Goal: Task Accomplishment & Management: Manage account settings

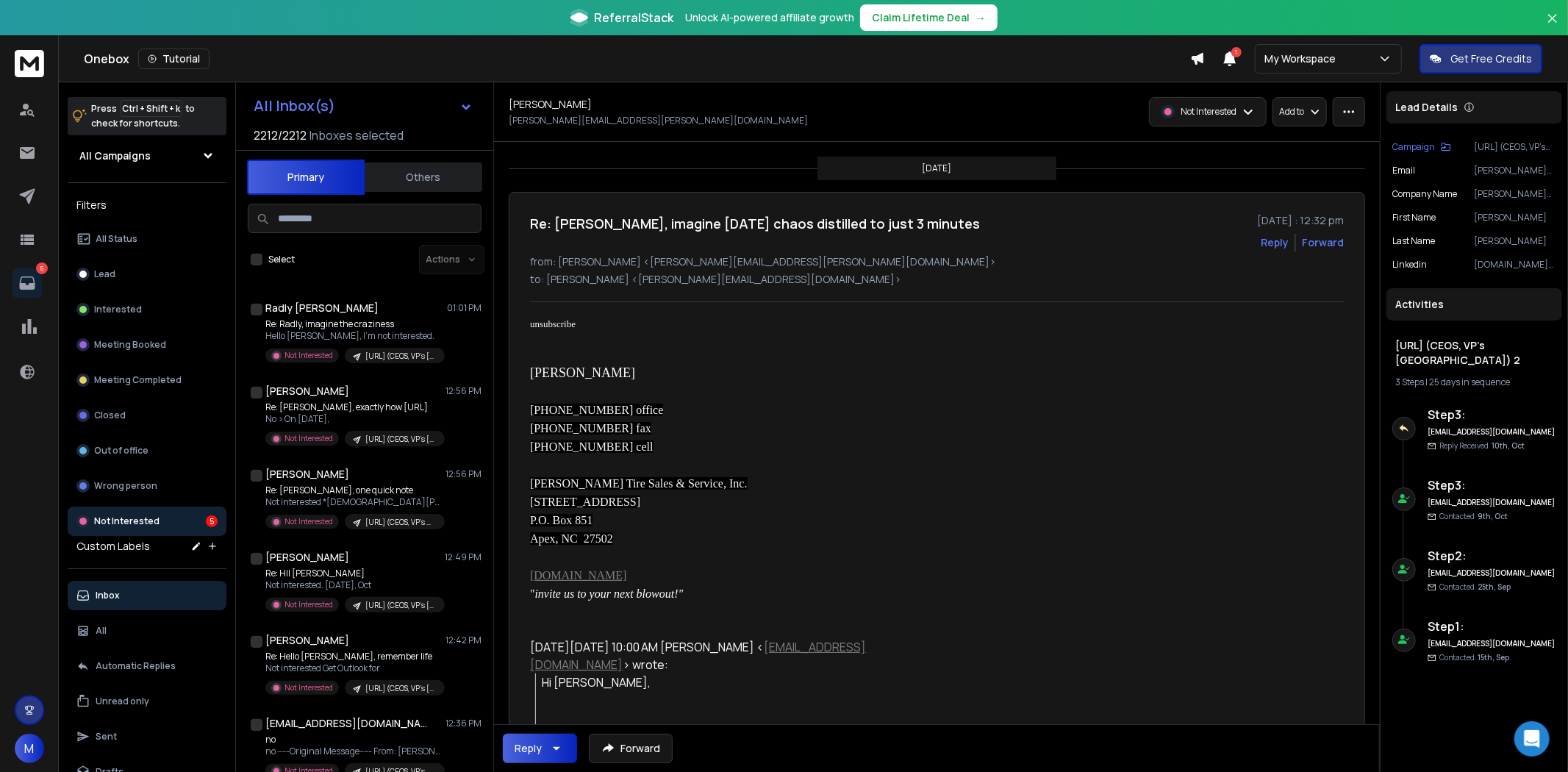
scroll to position [108, 0]
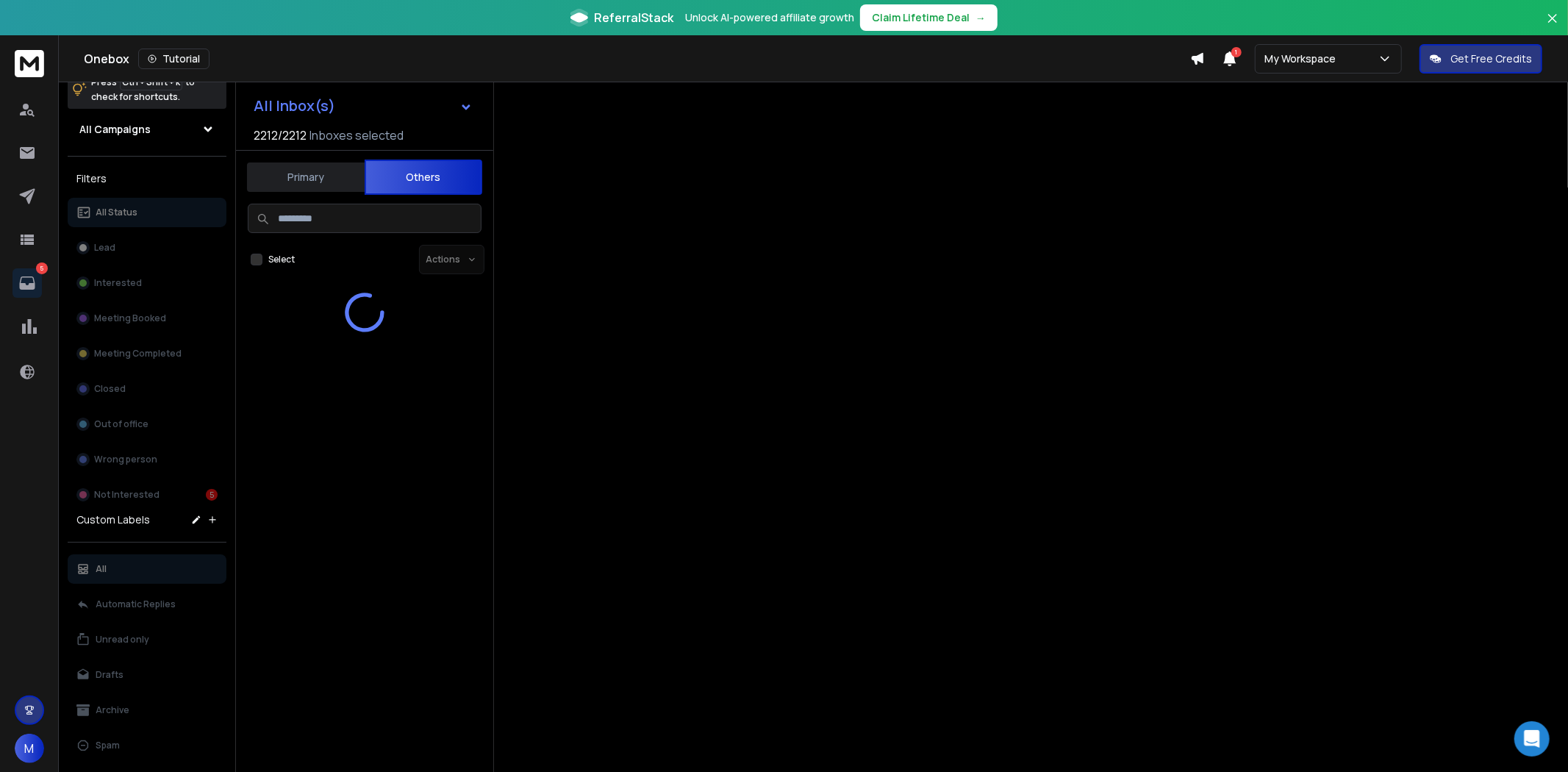
click at [466, 186] on button "Others" at bounding box center [424, 177] width 117 height 35
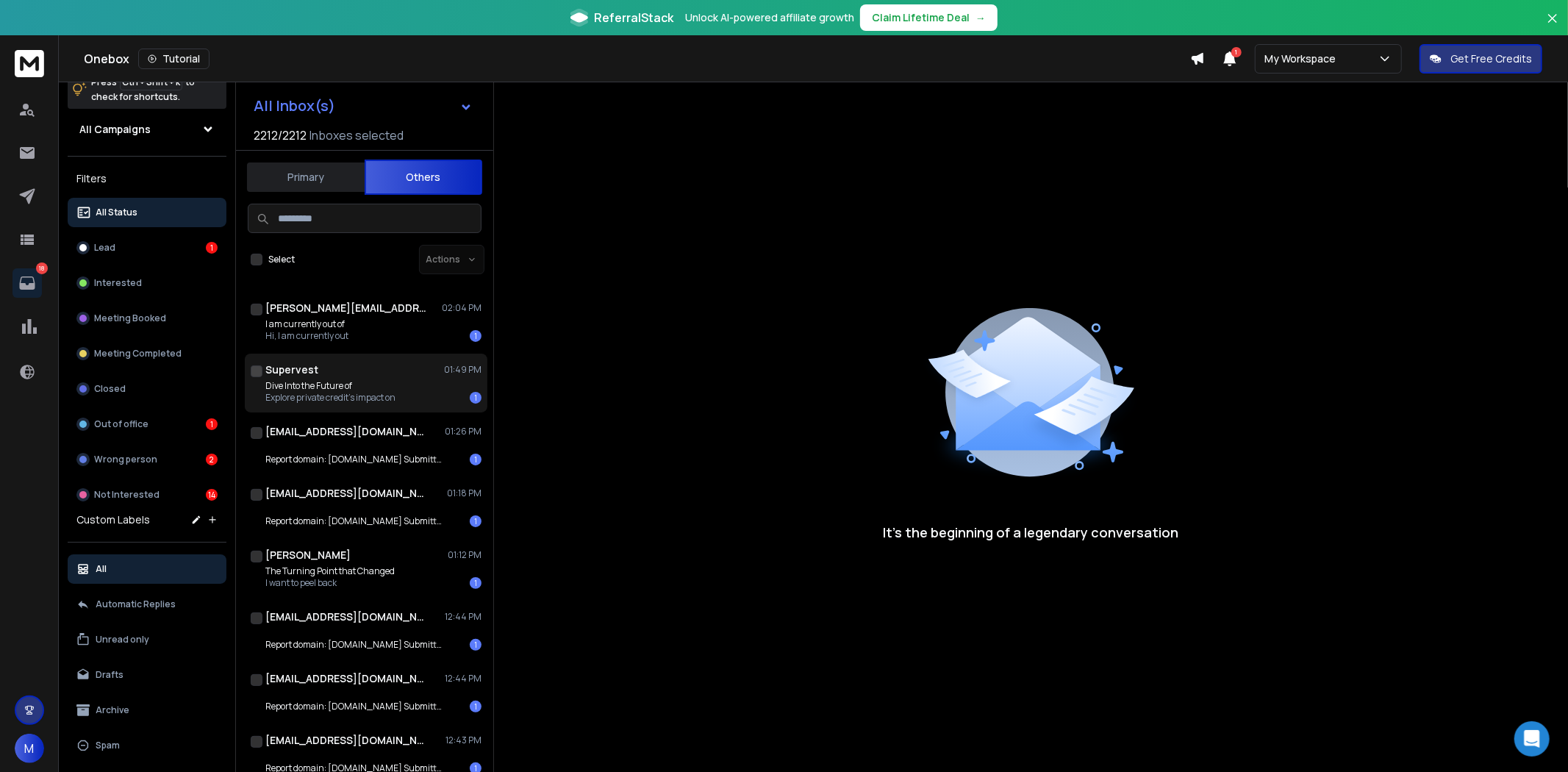
click at [410, 398] on div "Dive Into the Future of Explore private credit's impact on 1" at bounding box center [373, 391] width 216 height 24
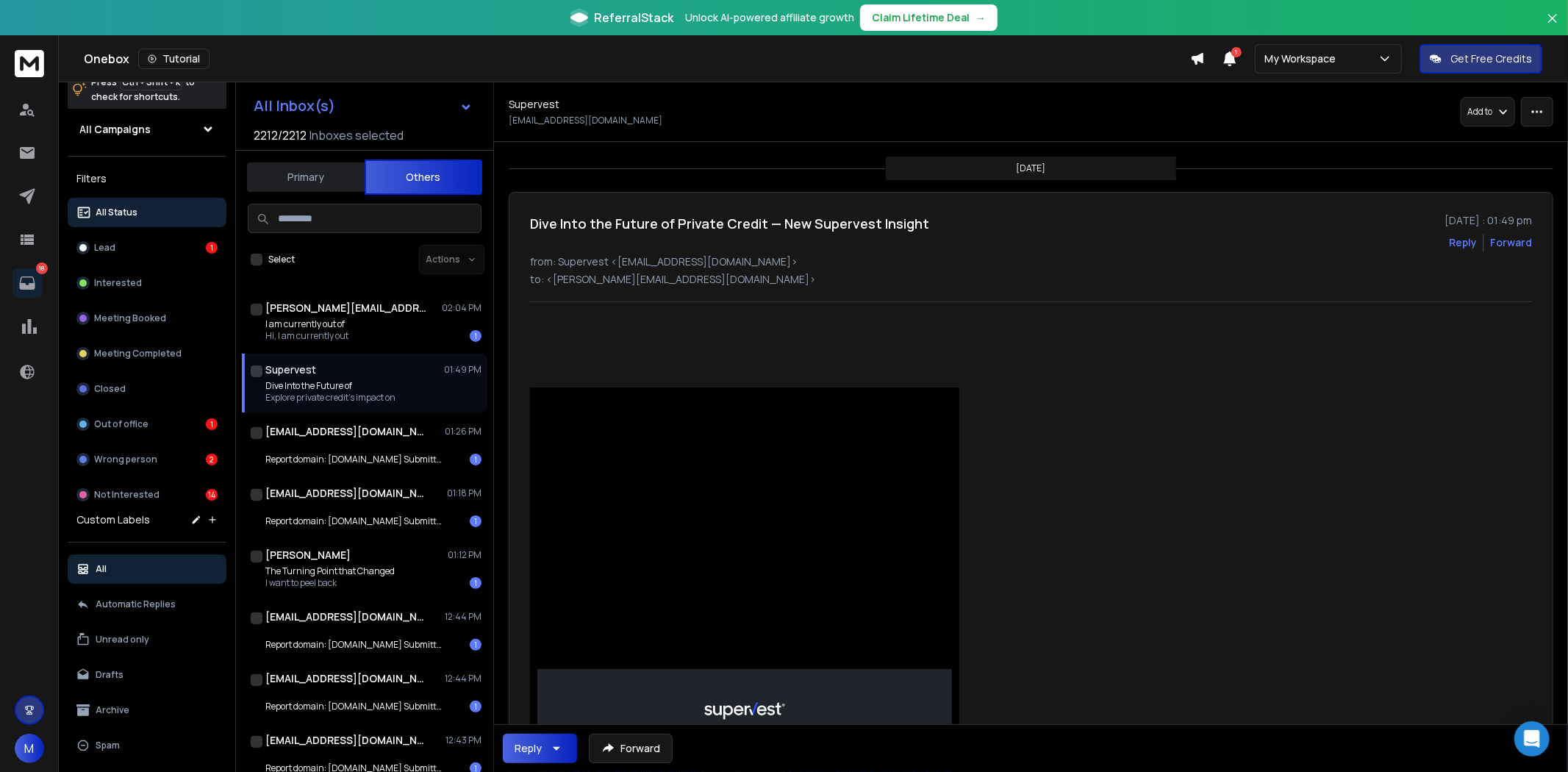
click at [313, 217] on input at bounding box center [364, 219] width 234 height 30
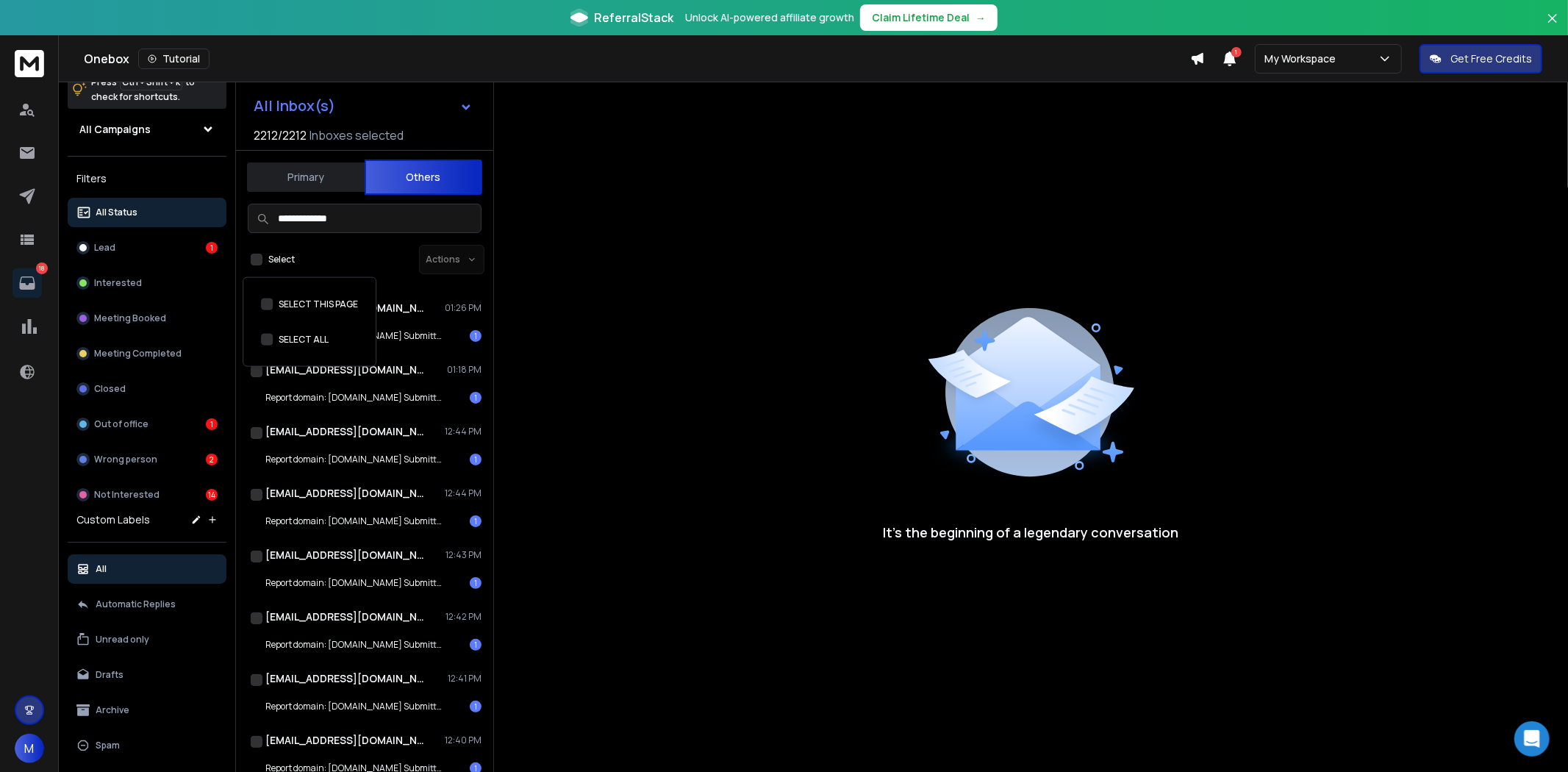
type input "**********"
click at [266, 335] on button "SELECT THIS PAGE" at bounding box center [266, 339] width 11 height 11
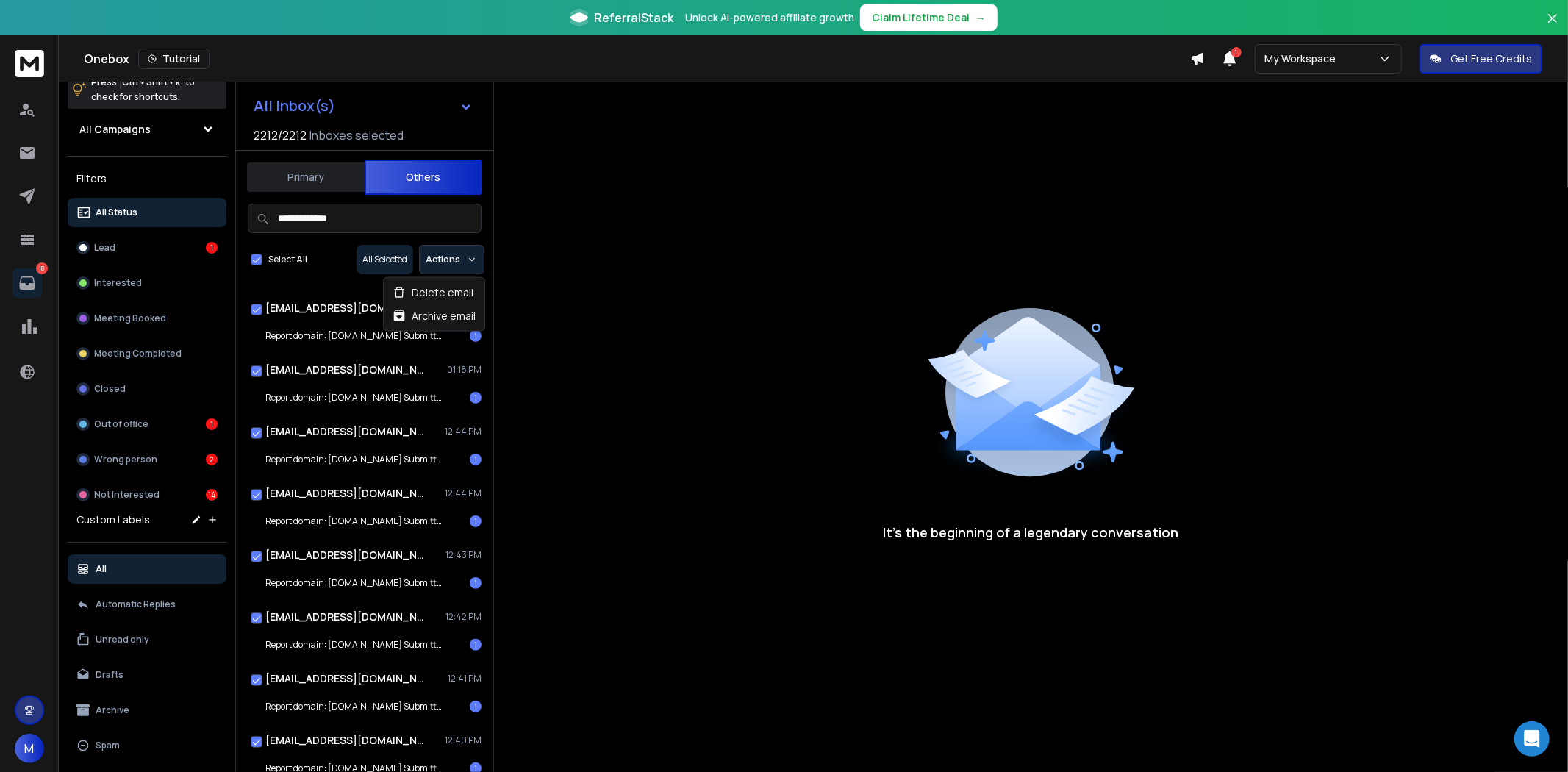
click at [465, 257] on button "Actions" at bounding box center [452, 260] width 66 height 30
click at [454, 292] on div "Delete email" at bounding box center [433, 292] width 80 height 15
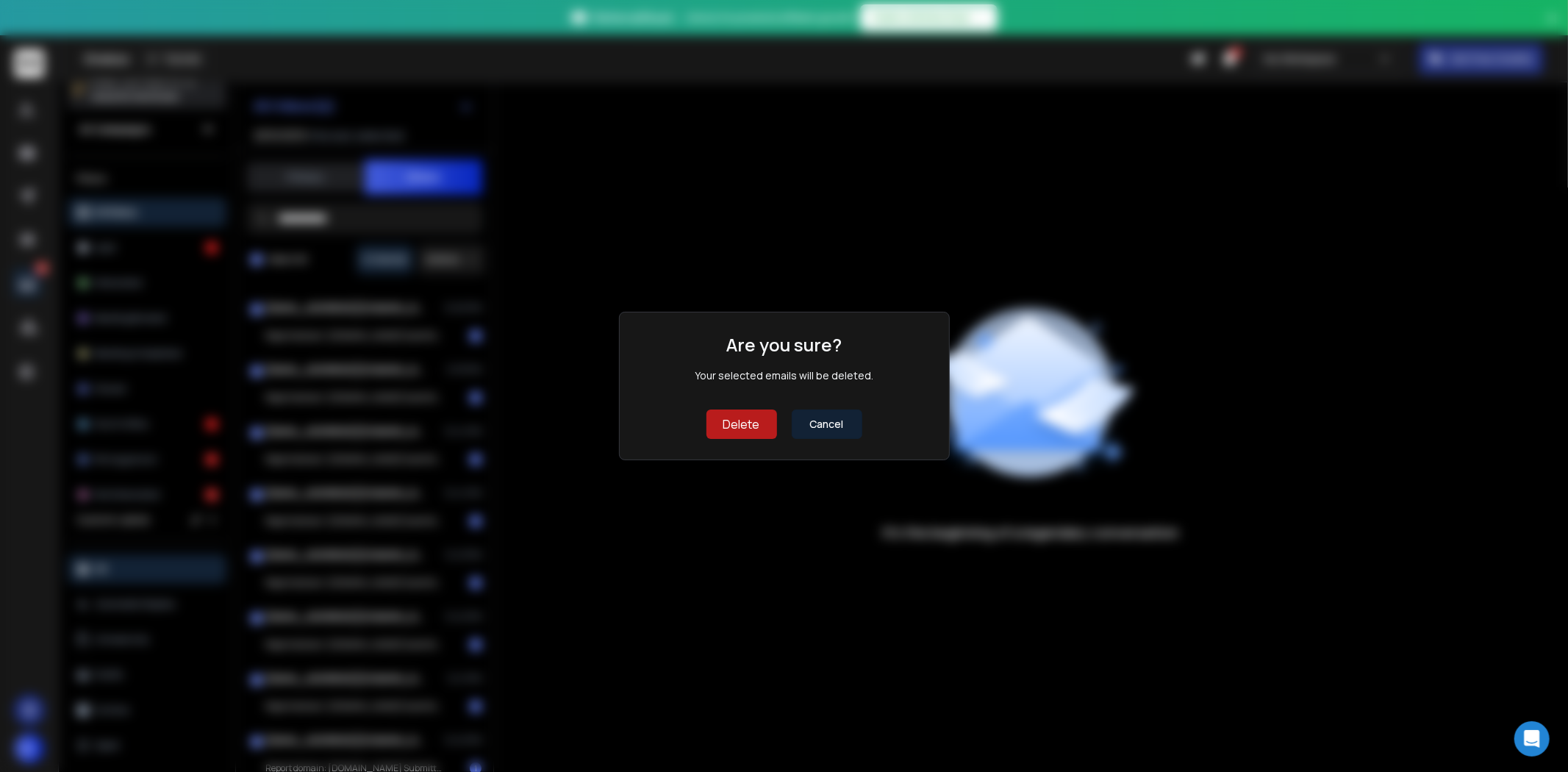
click at [743, 421] on button "Delete" at bounding box center [741, 425] width 71 height 30
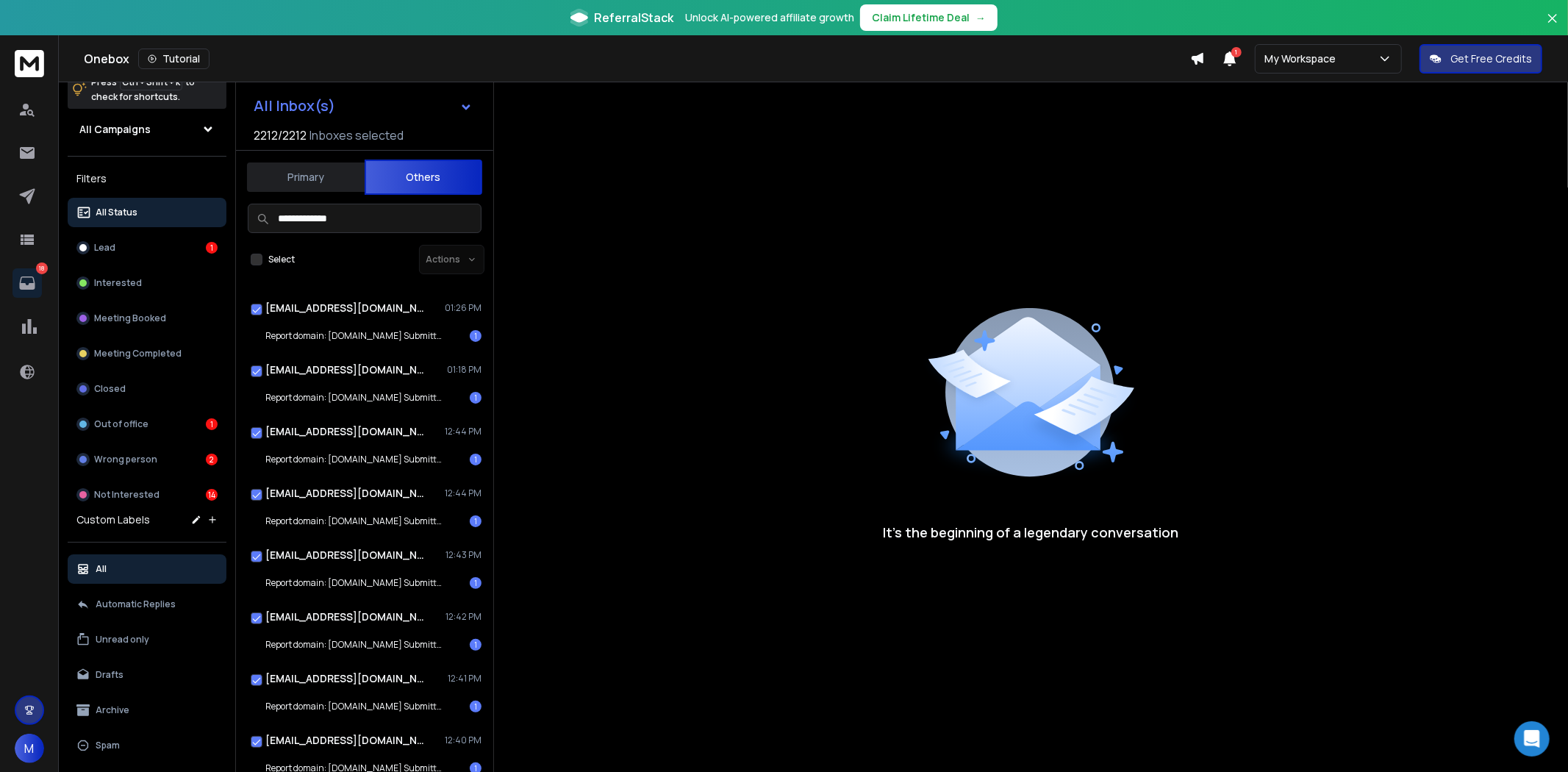
click at [144, 209] on button "All Status" at bounding box center [146, 213] width 158 height 30
click at [157, 246] on button "Lead 1" at bounding box center [146, 248] width 158 height 30
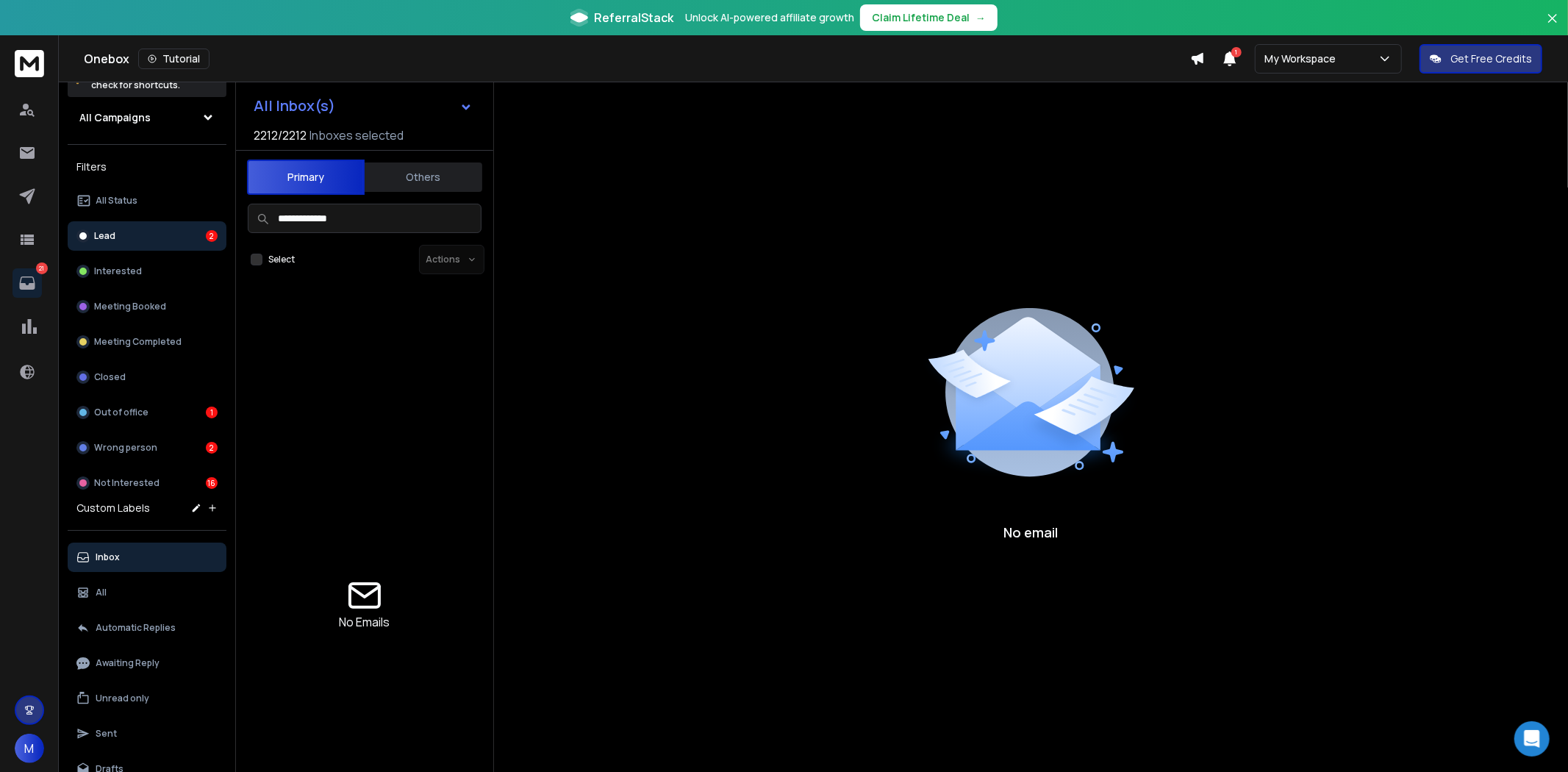
drag, startPoint x: 378, startPoint y: 212, endPoint x: 171, endPoint y: 231, distance: 207.9
click at [171, 231] on div "**********" at bounding box center [813, 468] width 1509 height 772
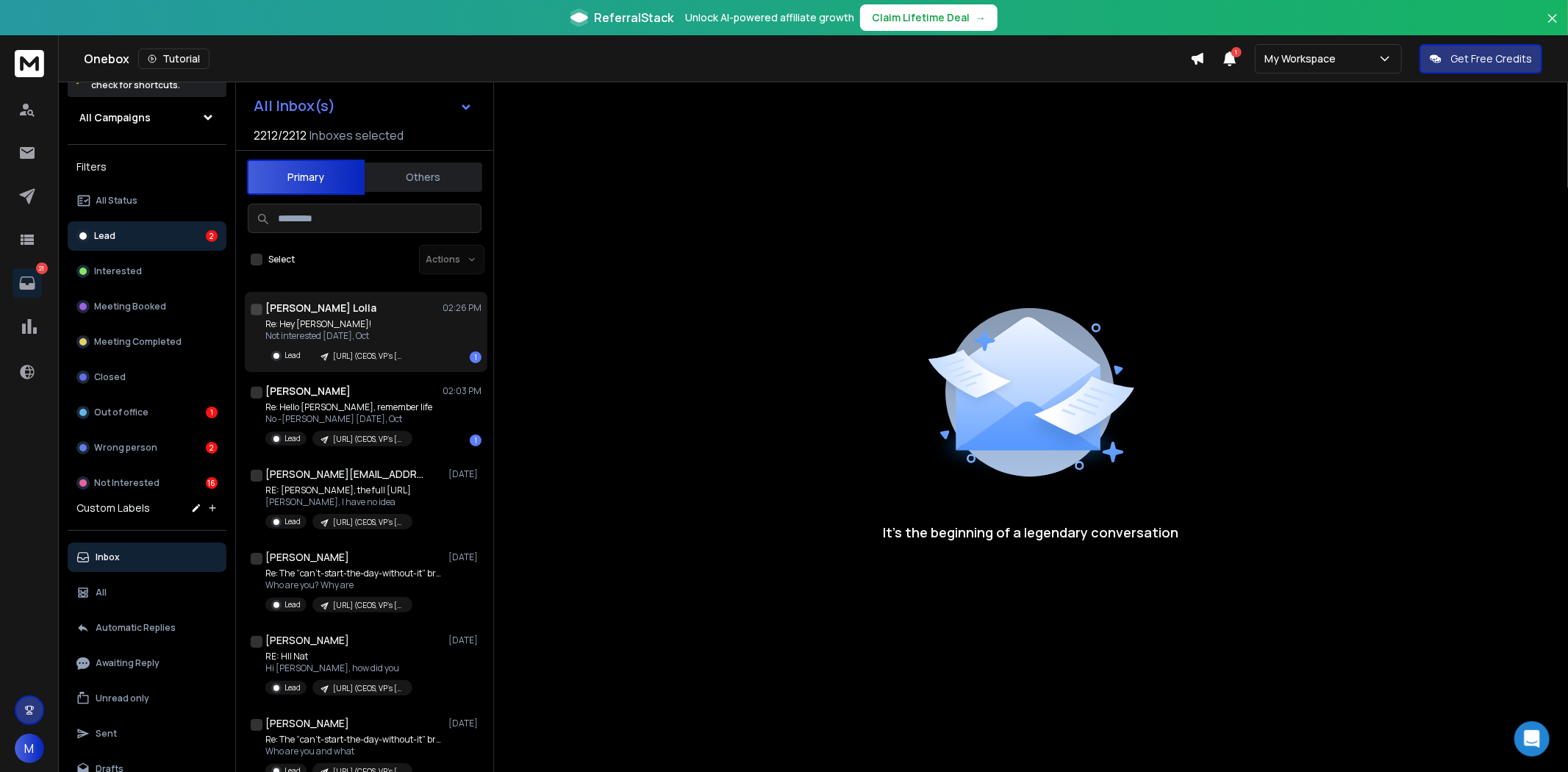
click at [445, 349] on div "Re: Hey [PERSON_NAME]! Not interested [DATE], Oct Lead [URL] (CEOS, VP's USA) 7…" at bounding box center [373, 340] width 216 height 45
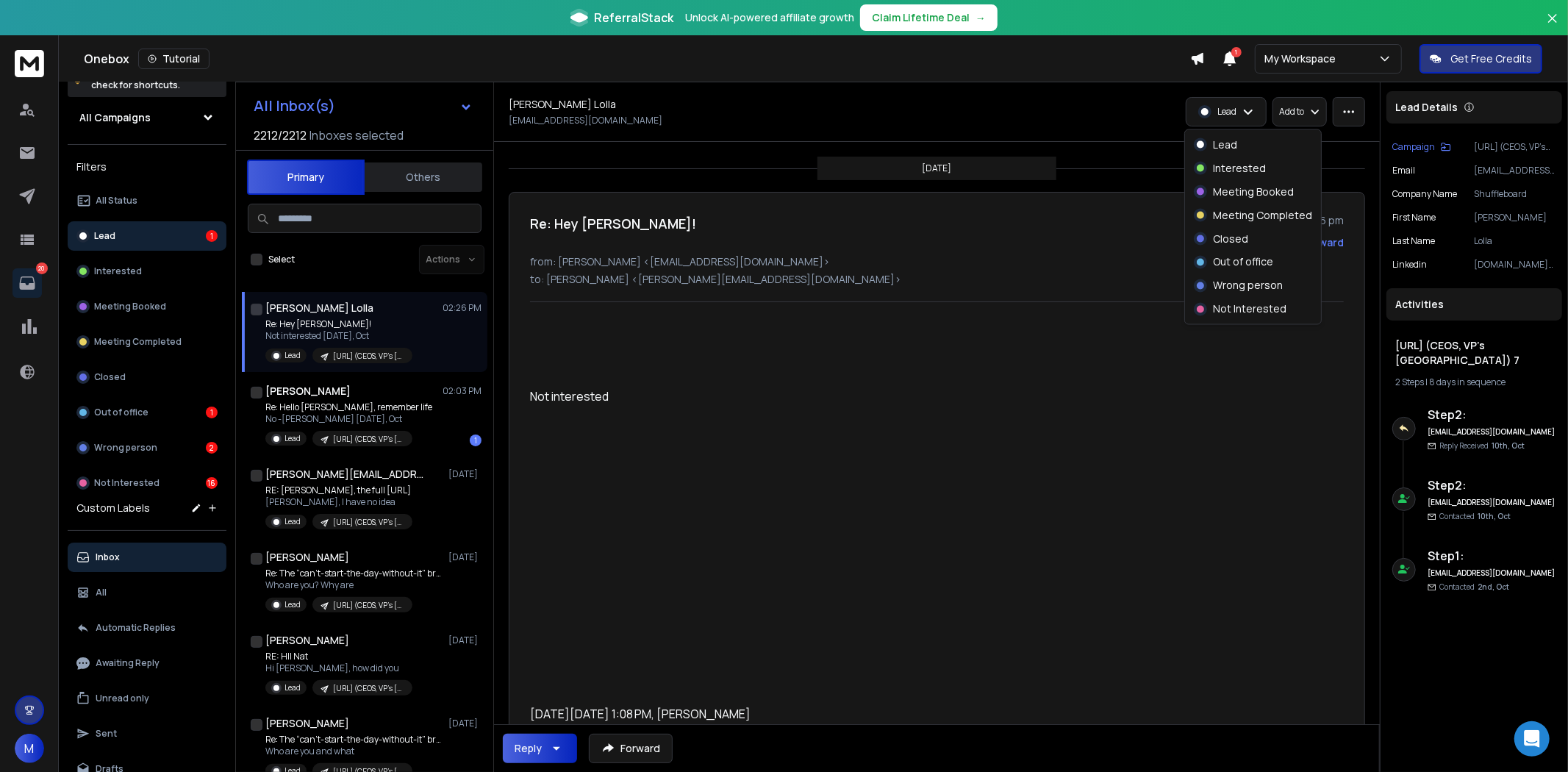
click at [1191, 104] on div "Lead" at bounding box center [1226, 112] width 80 height 28
click at [1214, 312] on p "Not Interested" at bounding box center [1250, 309] width 74 height 15
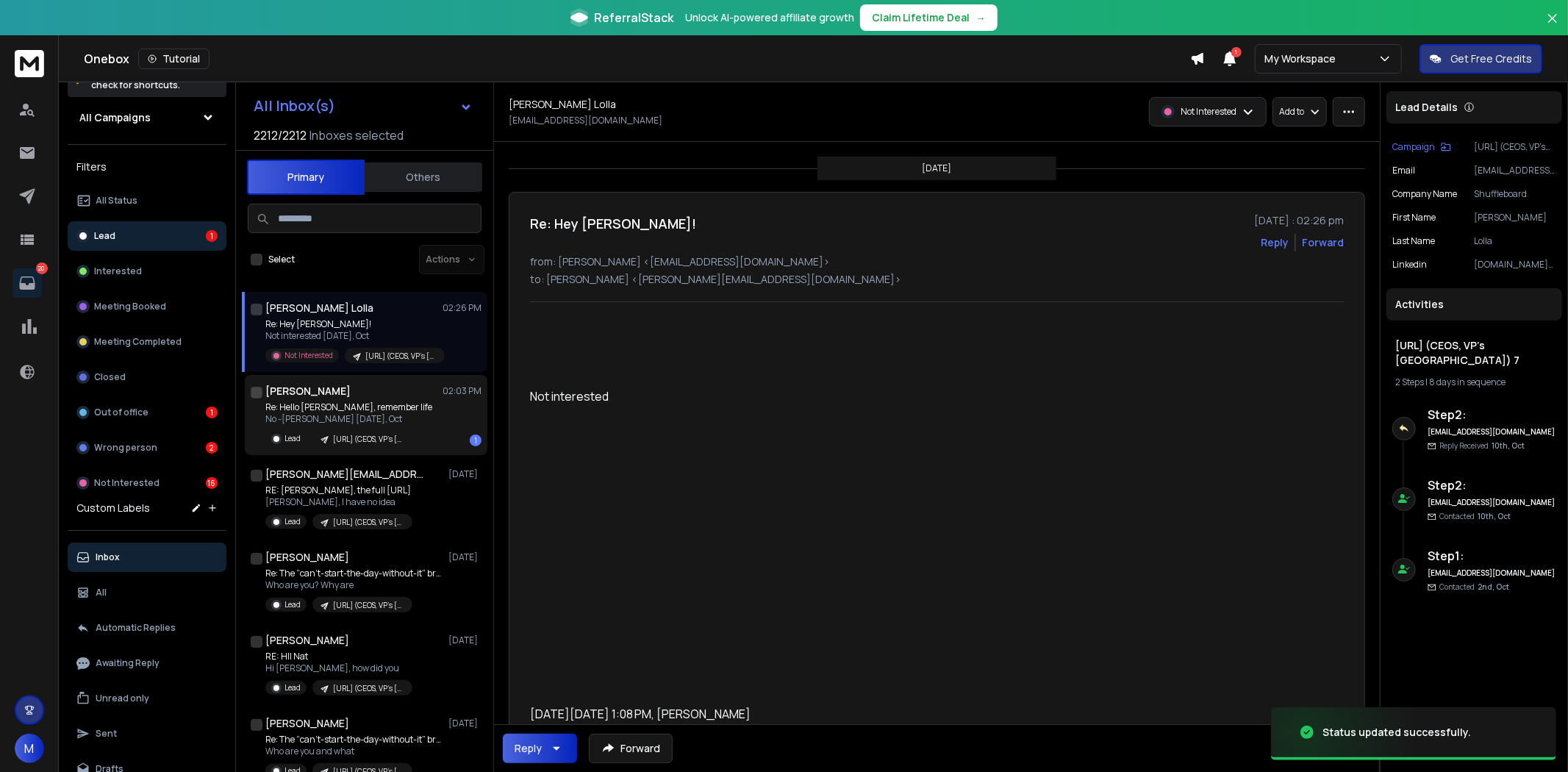
click at [377, 420] on p "No -[PERSON_NAME] [DATE], Oct" at bounding box center [348, 418] width 167 height 11
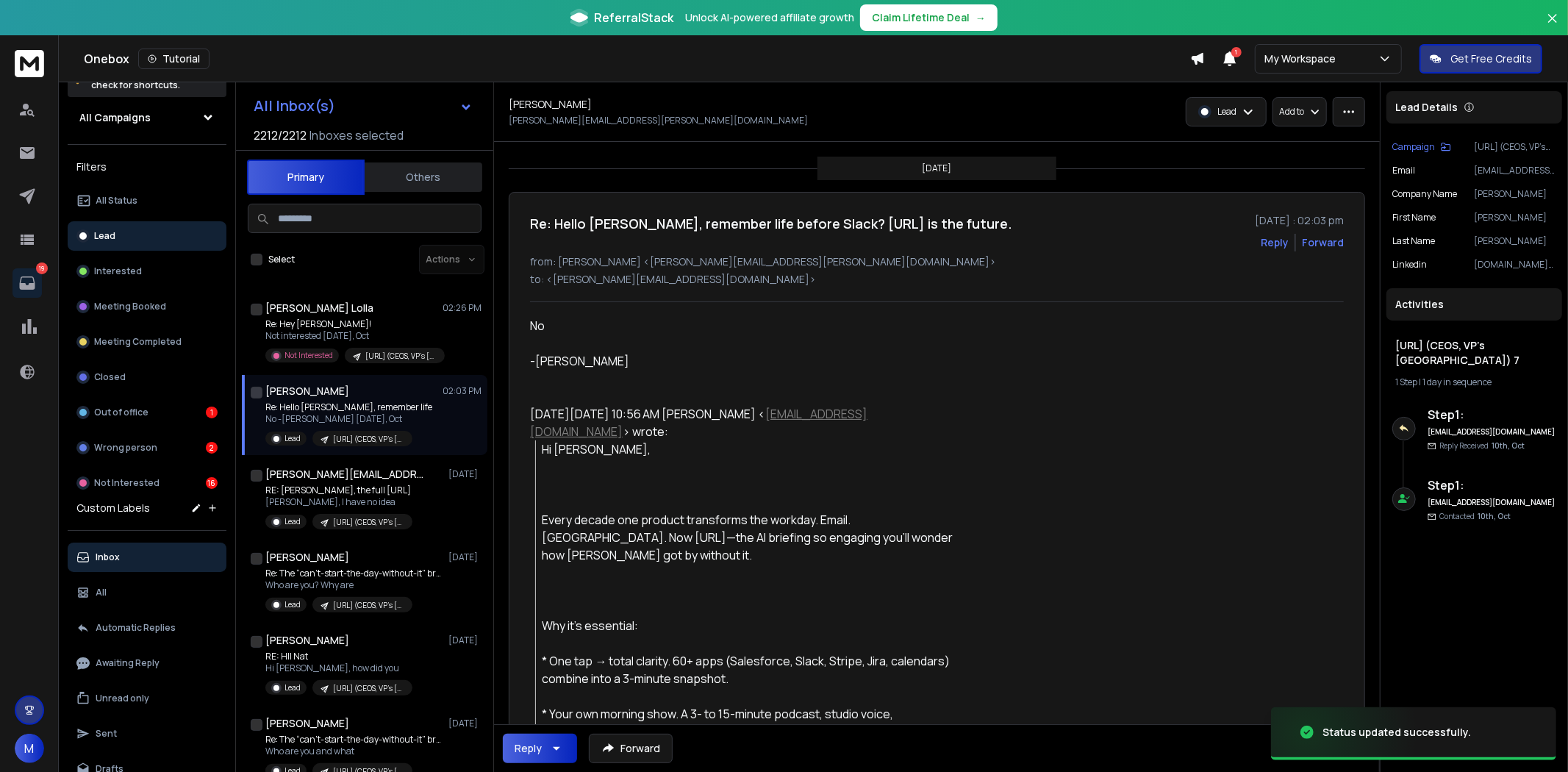
click at [1206, 102] on div "Lead" at bounding box center [1226, 112] width 80 height 28
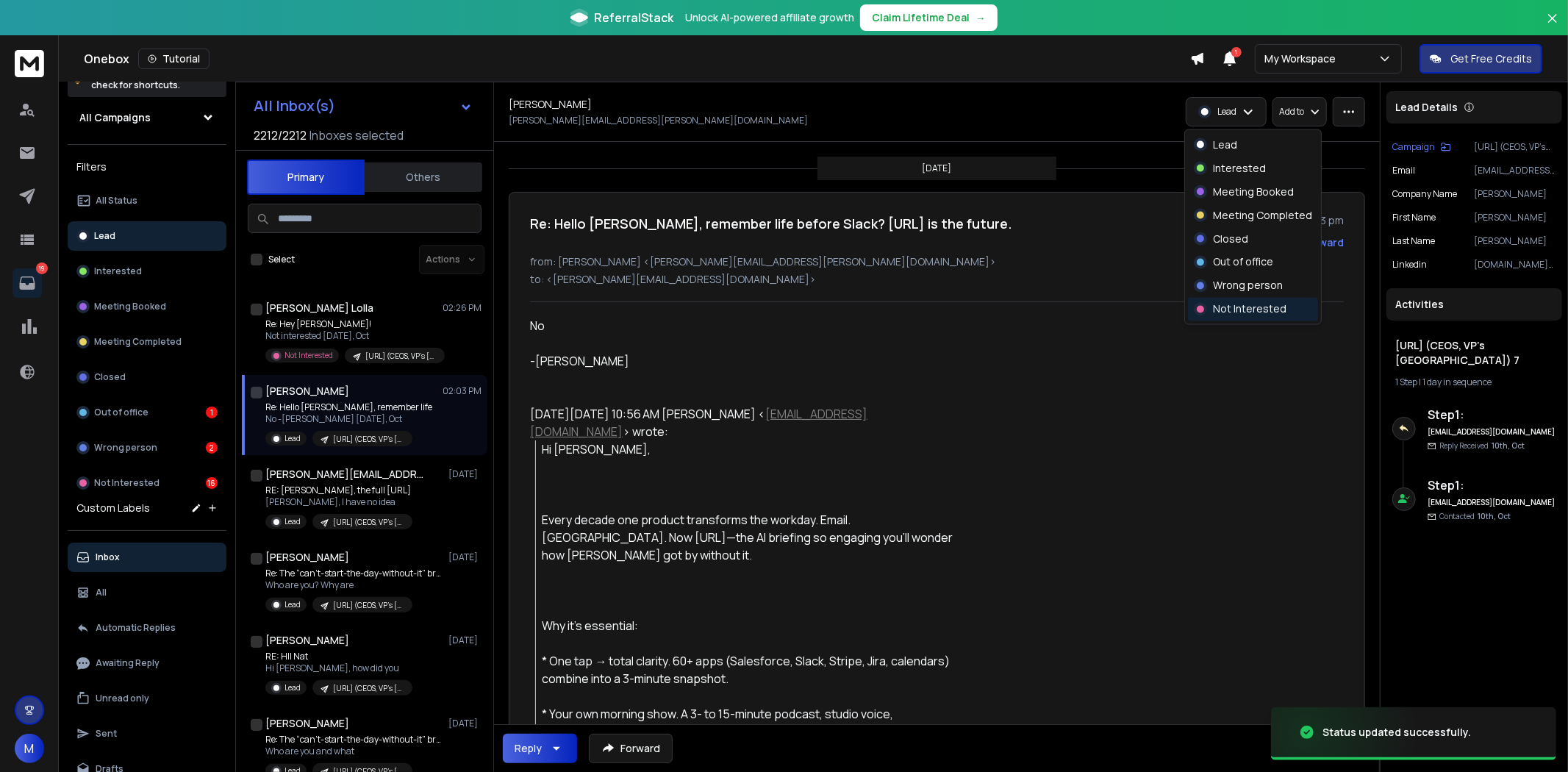
click at [1215, 312] on p "Not Interested" at bounding box center [1250, 309] width 74 height 15
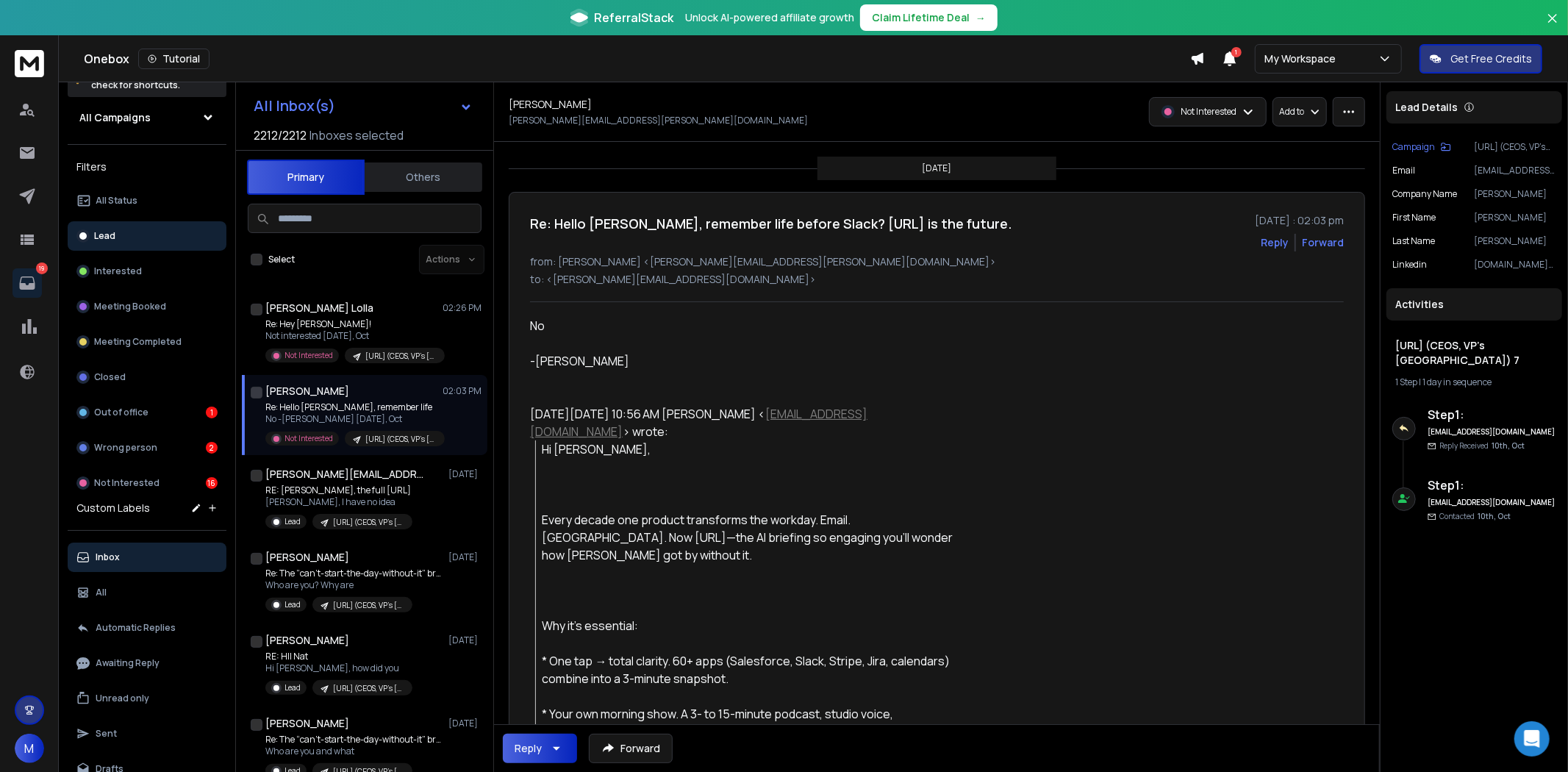
click at [375, 184] on button "Others" at bounding box center [424, 177] width 117 height 32
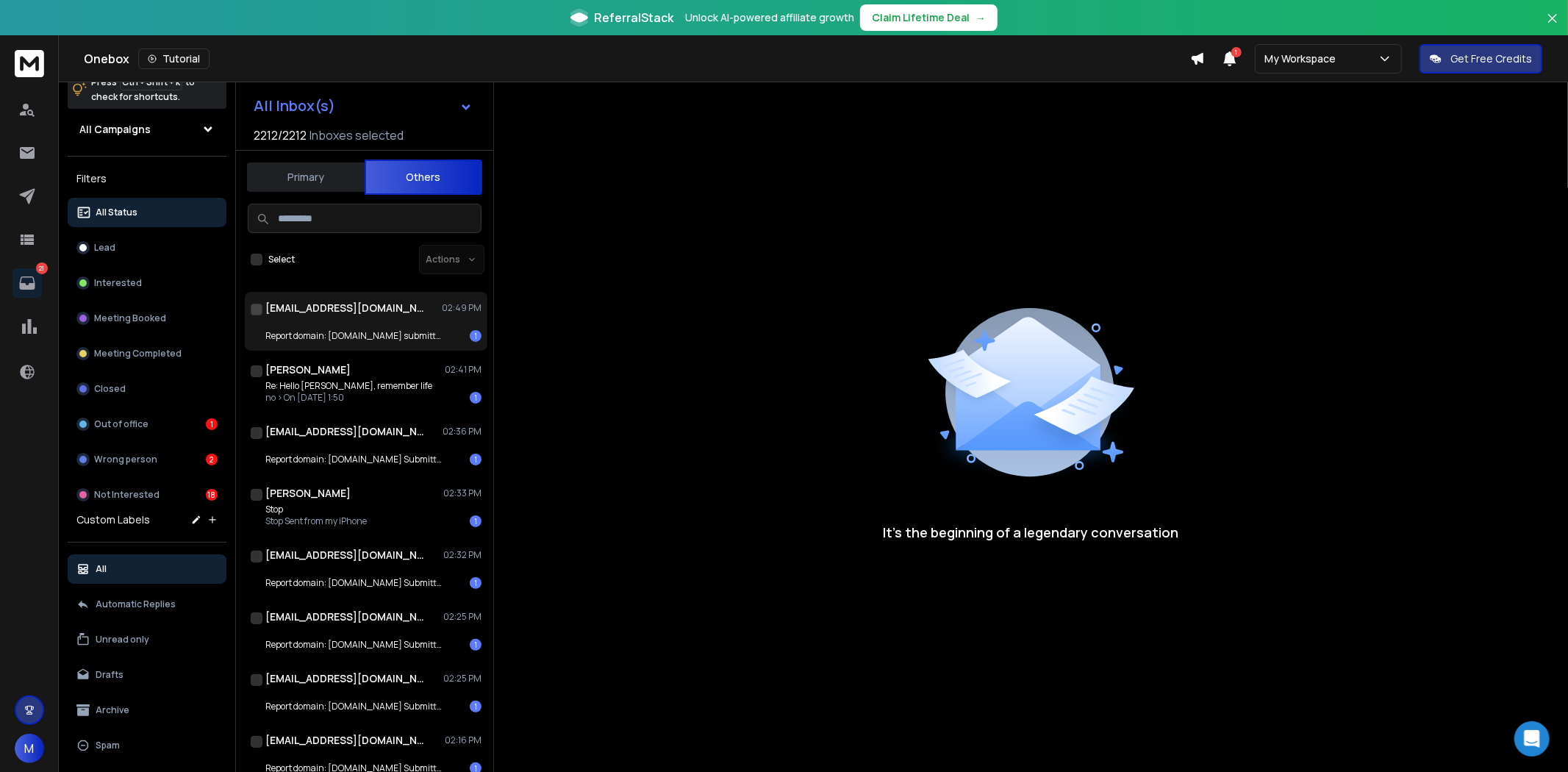
click at [402, 337] on p "Report domain: [DOMAIN_NAME] submitter: [DOMAIN_NAME]" at bounding box center [354, 335] width 177 height 11
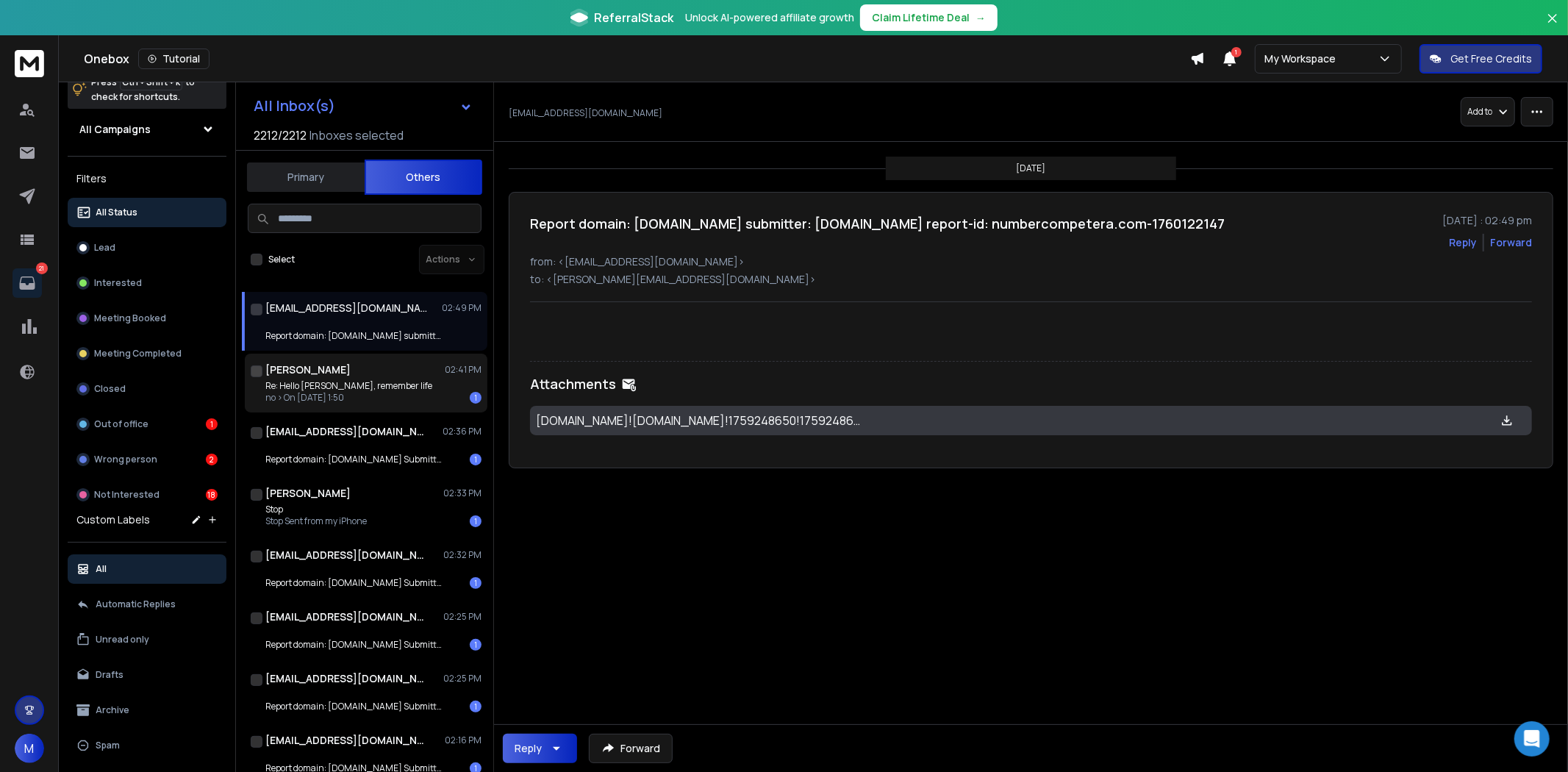
click at [393, 403] on div "Re: Hello [PERSON_NAME], remember life no > On [DATE] 1:50 1" at bounding box center [373, 391] width 216 height 24
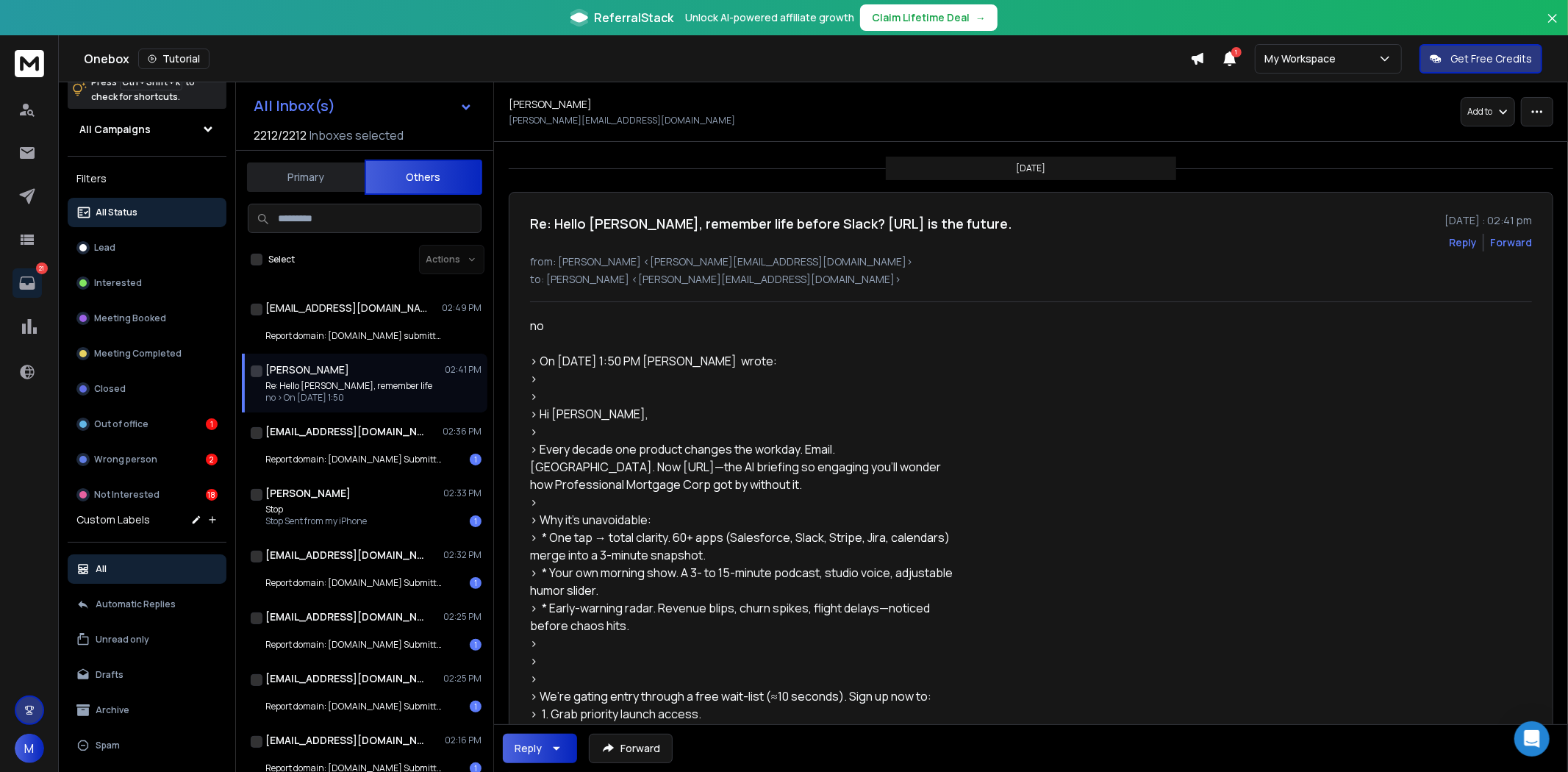
click at [333, 225] on input at bounding box center [364, 219] width 234 height 30
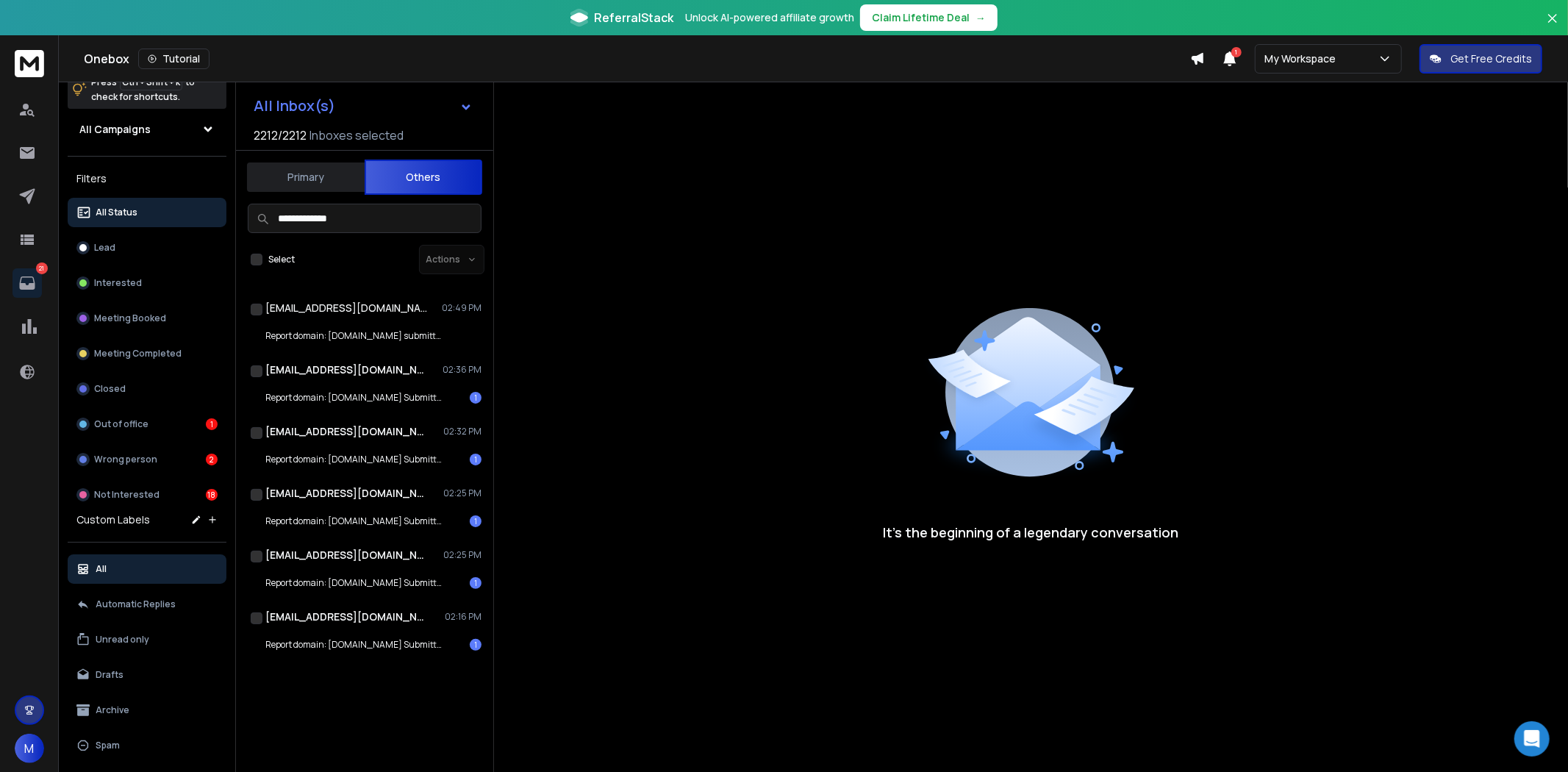
type input "**********"
click at [252, 256] on button "SELECT THIS PAGE" at bounding box center [256, 259] width 11 height 11
click at [460, 246] on button "Actions" at bounding box center [452, 260] width 66 height 30
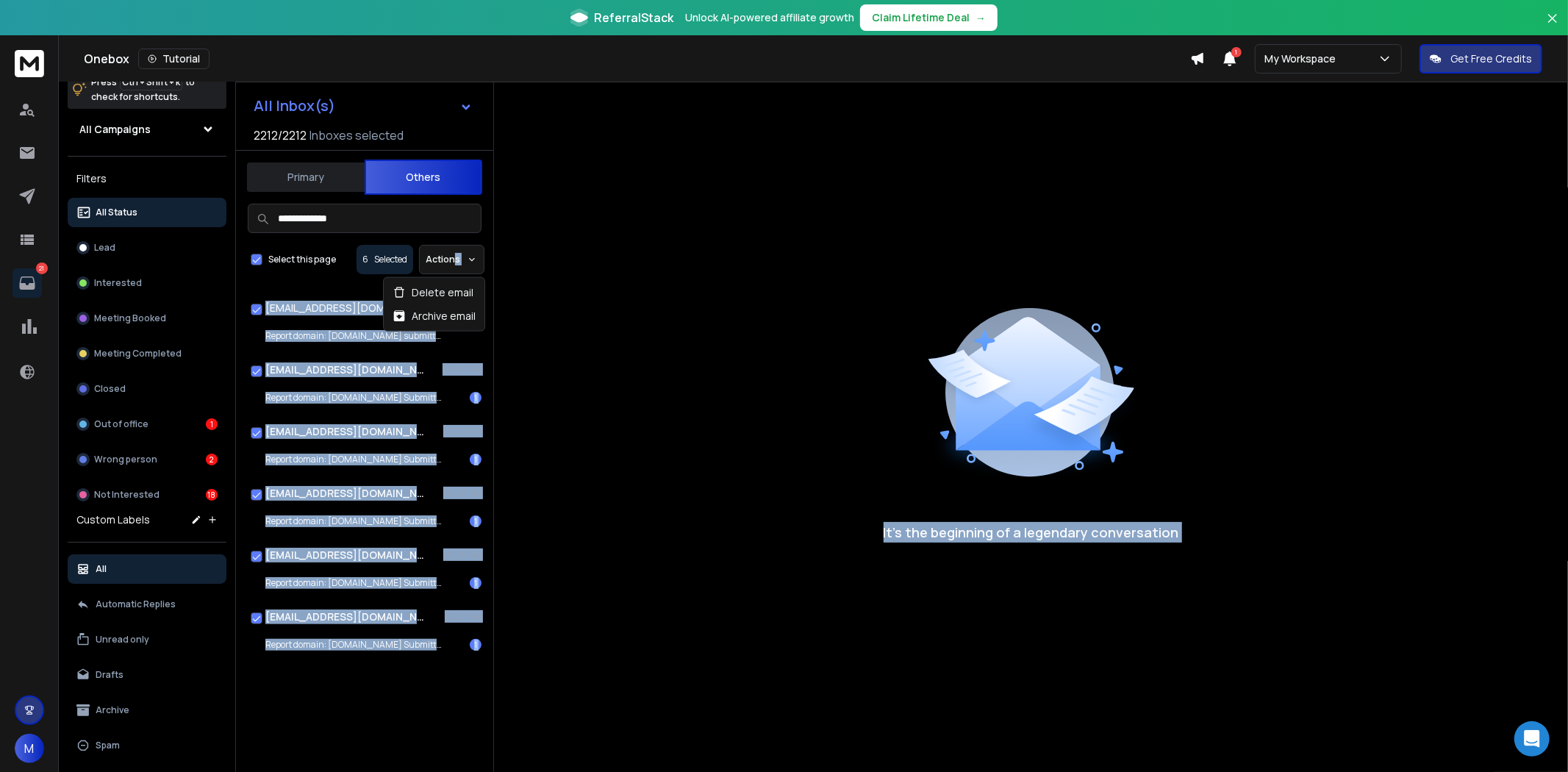
drag, startPoint x: 453, startPoint y: 276, endPoint x: 452, endPoint y: 292, distance: 16.0
click at [452, 292] on body "**********" at bounding box center [784, 386] width 1568 height 772
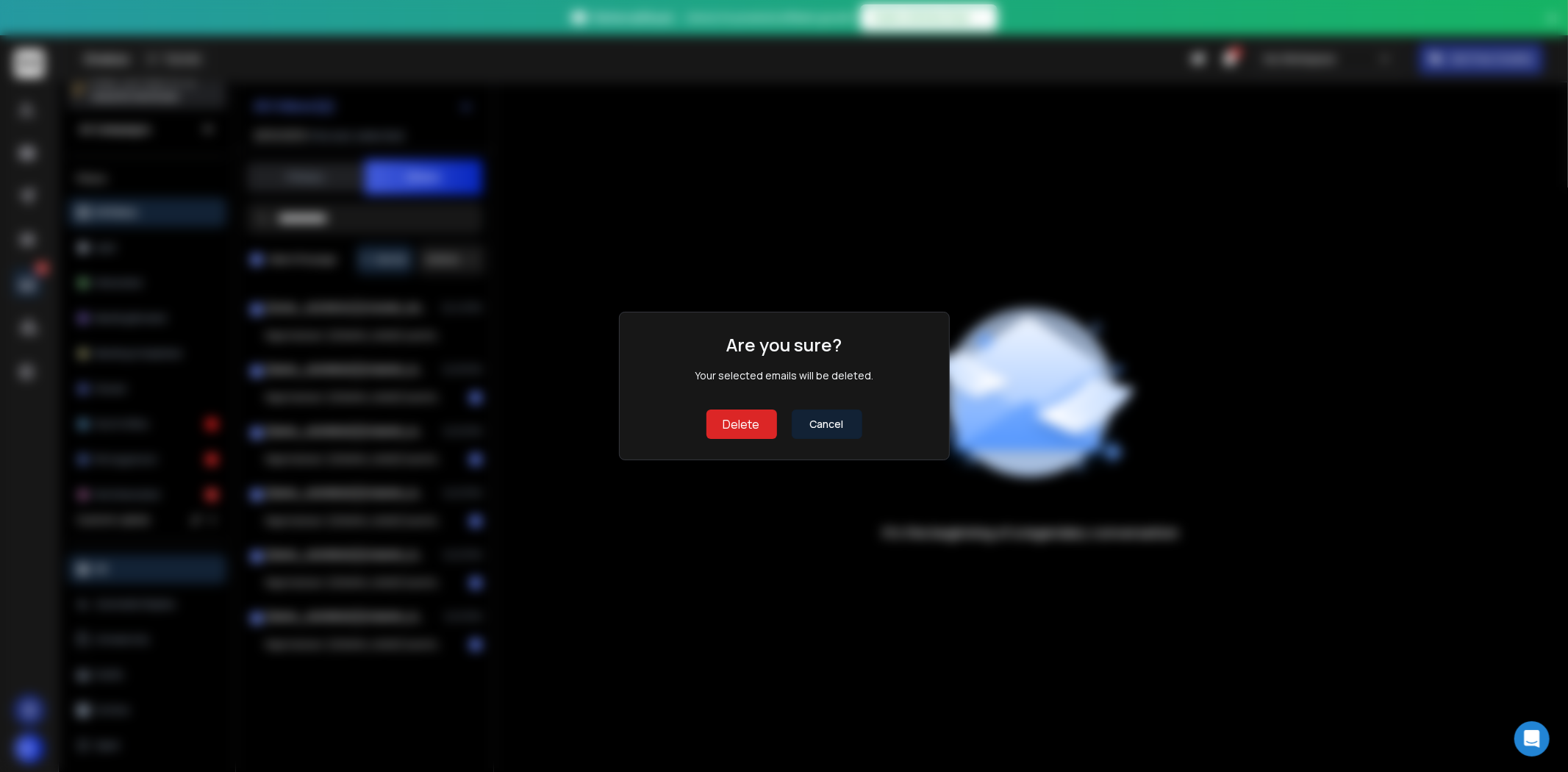
click at [452, 292] on div "Are you sure? Your selected emails will be deleted. Delete Cancel" at bounding box center [784, 386] width 1568 height 772
click at [770, 424] on button "Delete" at bounding box center [741, 425] width 71 height 30
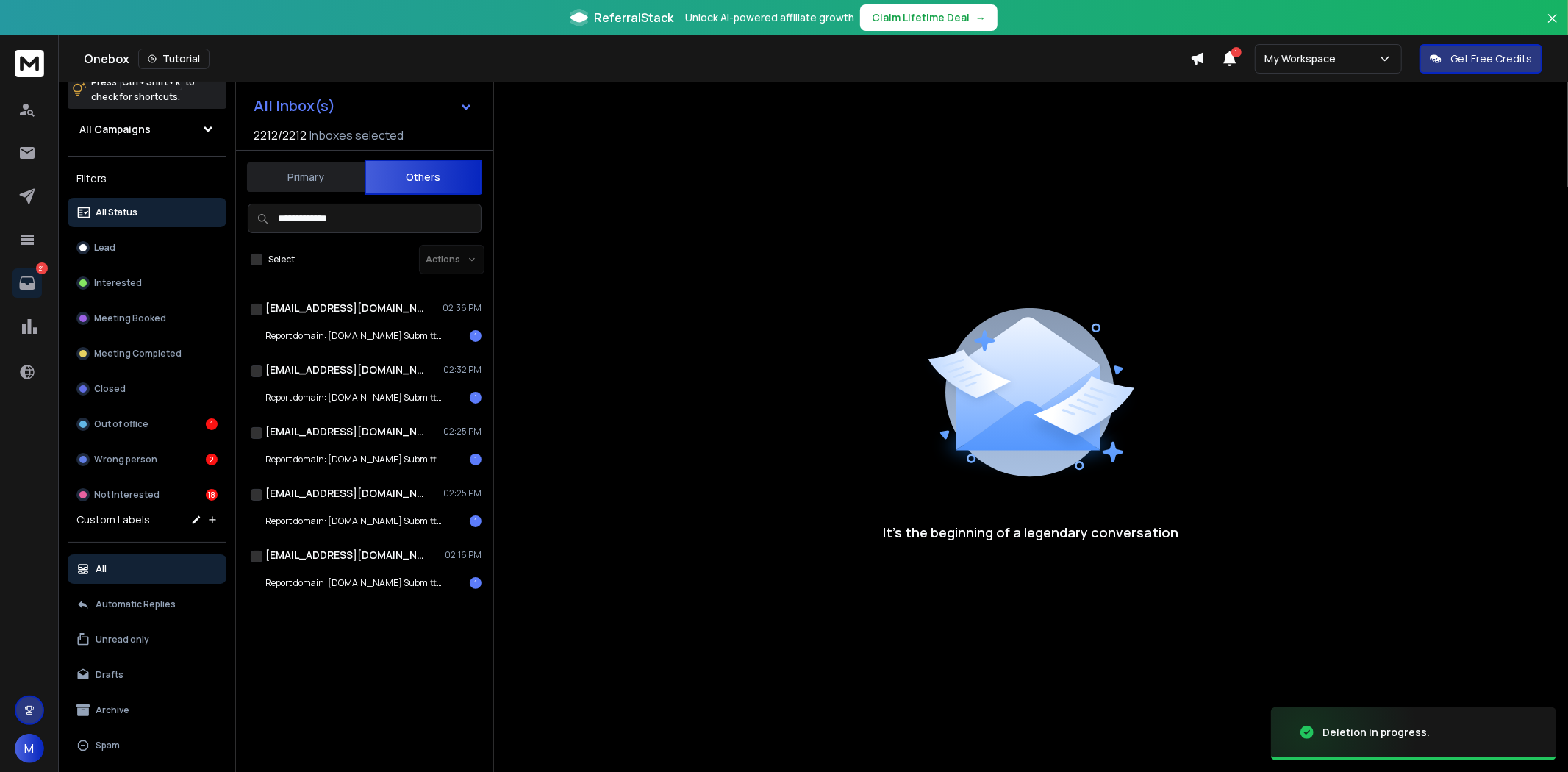
click at [353, 230] on input "**********" at bounding box center [364, 219] width 234 height 30
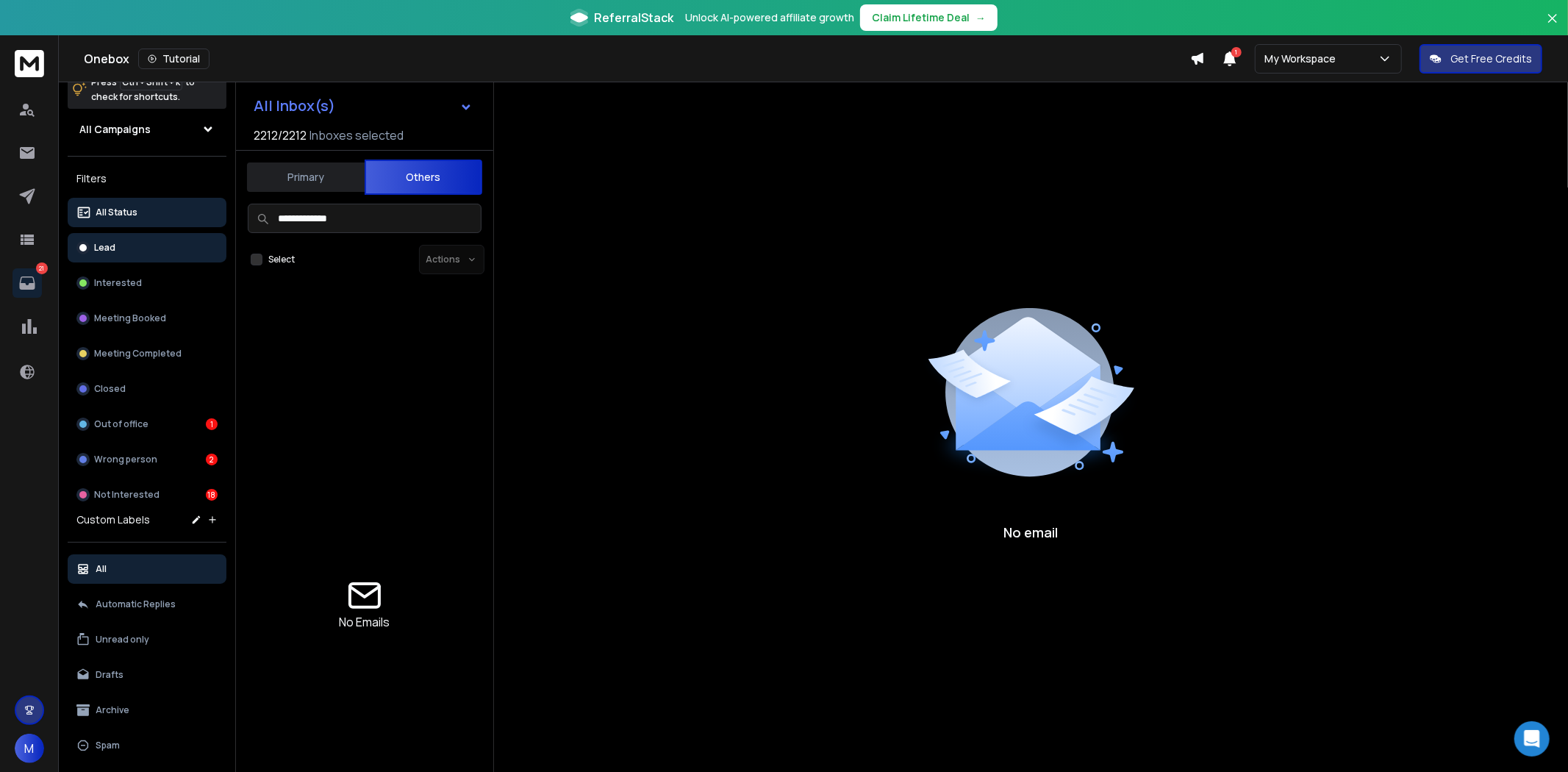
drag, startPoint x: 356, startPoint y: 221, endPoint x: 165, endPoint y: 229, distance: 191.2
click at [165, 229] on div "**********" at bounding box center [813, 468] width 1509 height 772
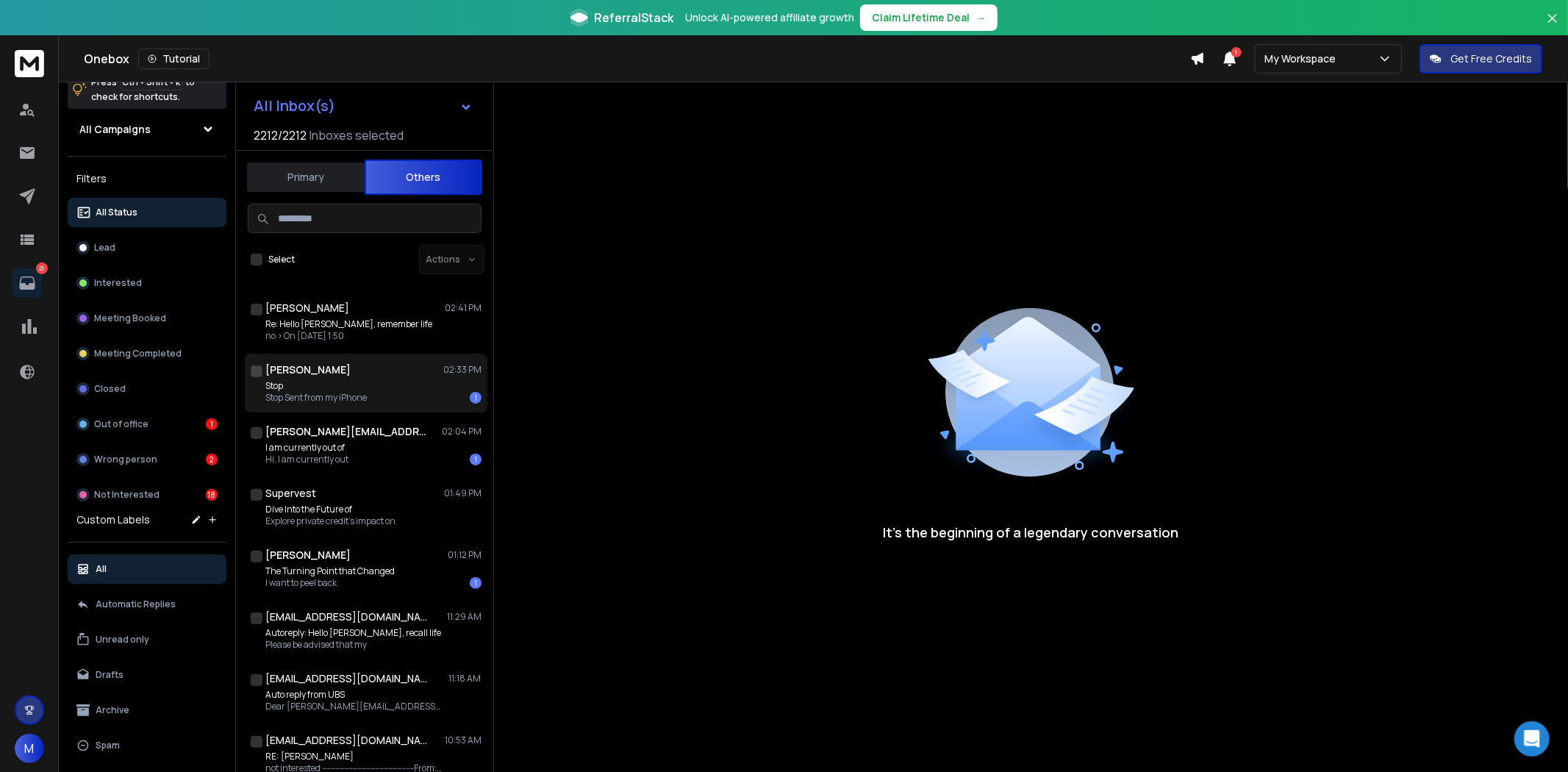
drag, startPoint x: 364, startPoint y: 316, endPoint x: 361, endPoint y: 358, distance: 42.1
click at [364, 319] on div "[PERSON_NAME] 02:41 PM Re: Hello [PERSON_NAME], remember life no > On [DATE] 1:…" at bounding box center [373, 321] width 216 height 41
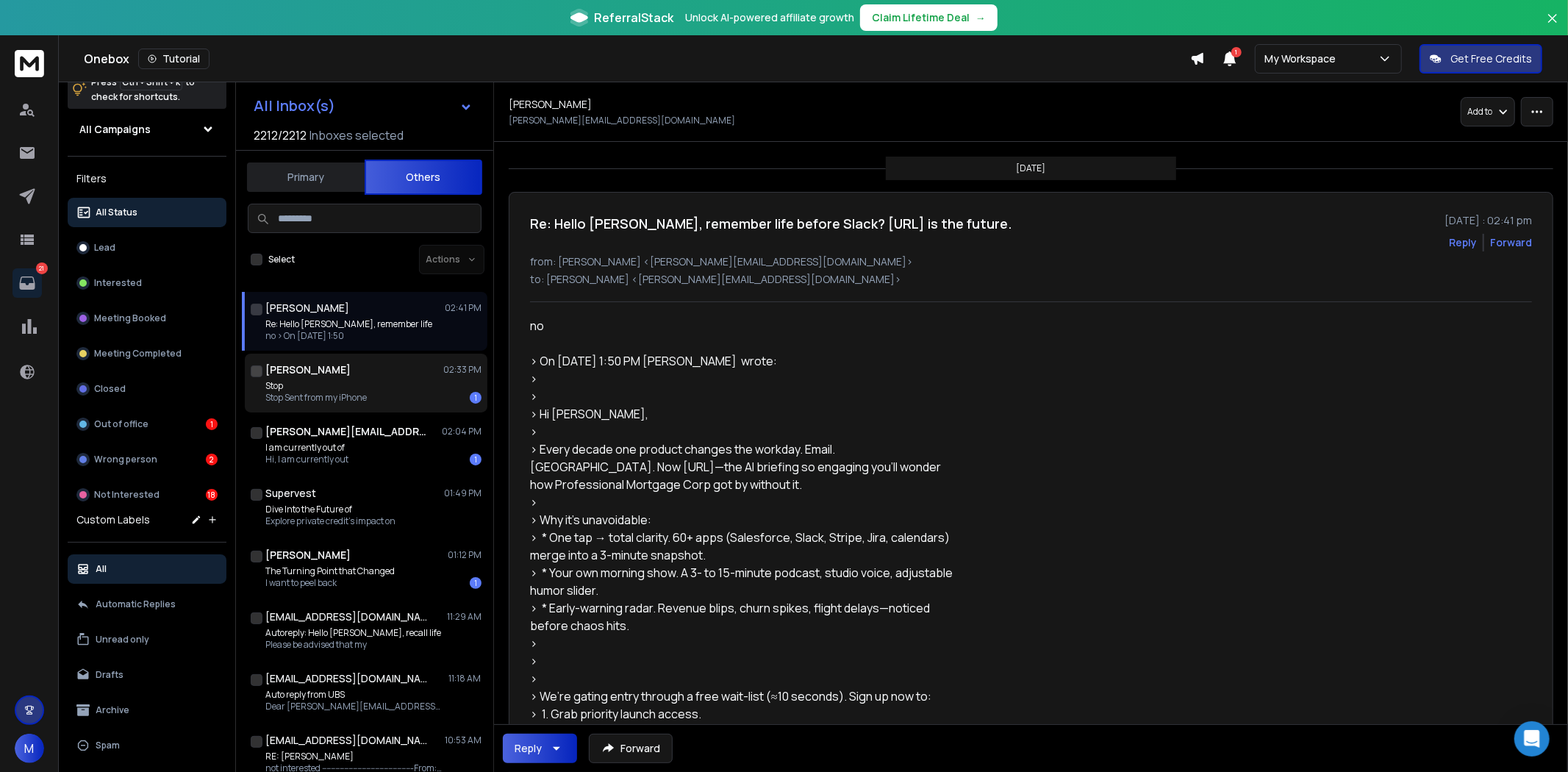
click at [359, 365] on div "[PERSON_NAME] 02:33 PM" at bounding box center [373, 369] width 216 height 15
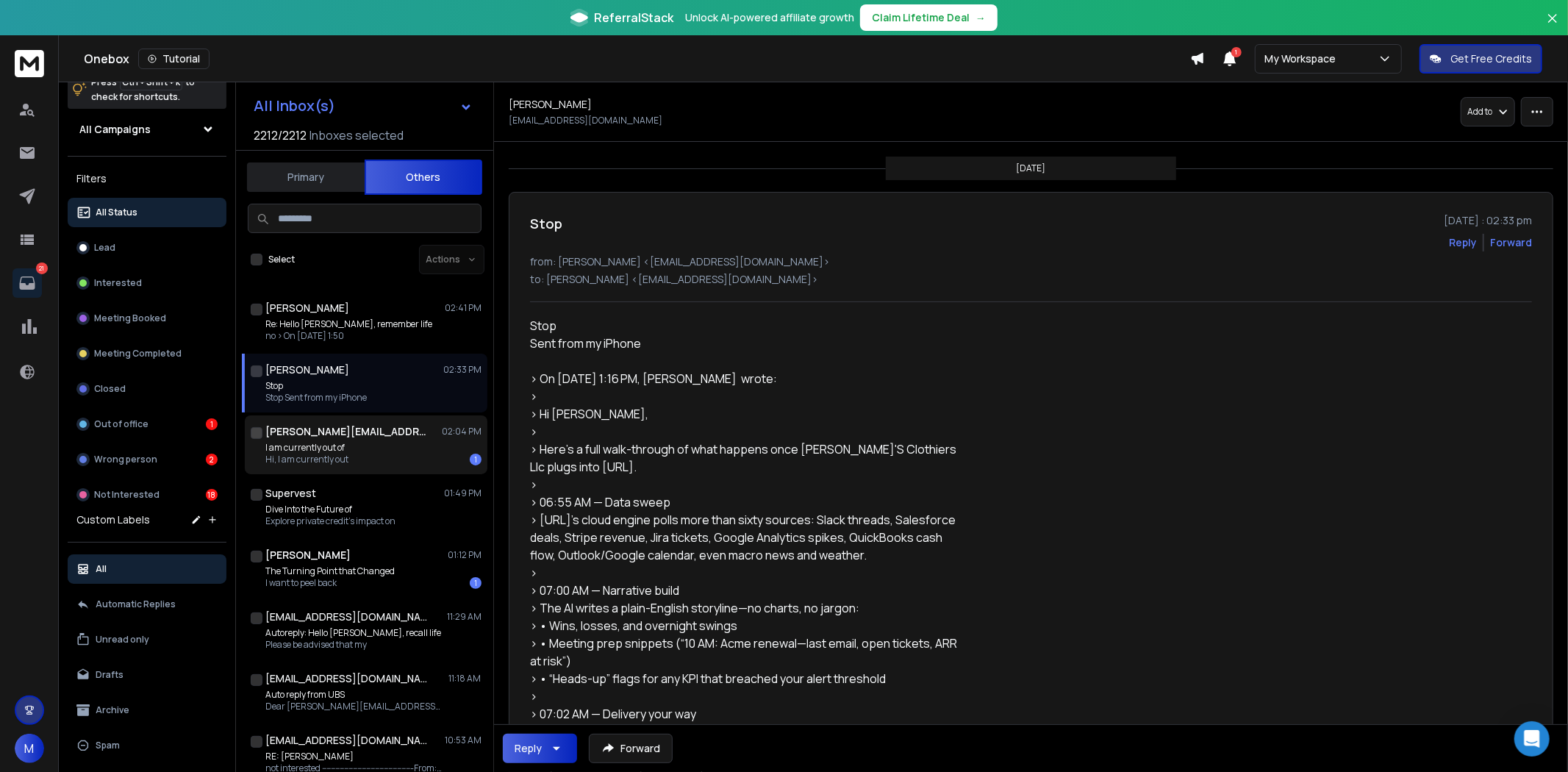
click at [383, 469] on div "[PERSON_NAME][EMAIL_ADDRESS][DOMAIN_NAME] 02:04 PM I am currently out of Hi, I …" at bounding box center [366, 445] width 242 height 59
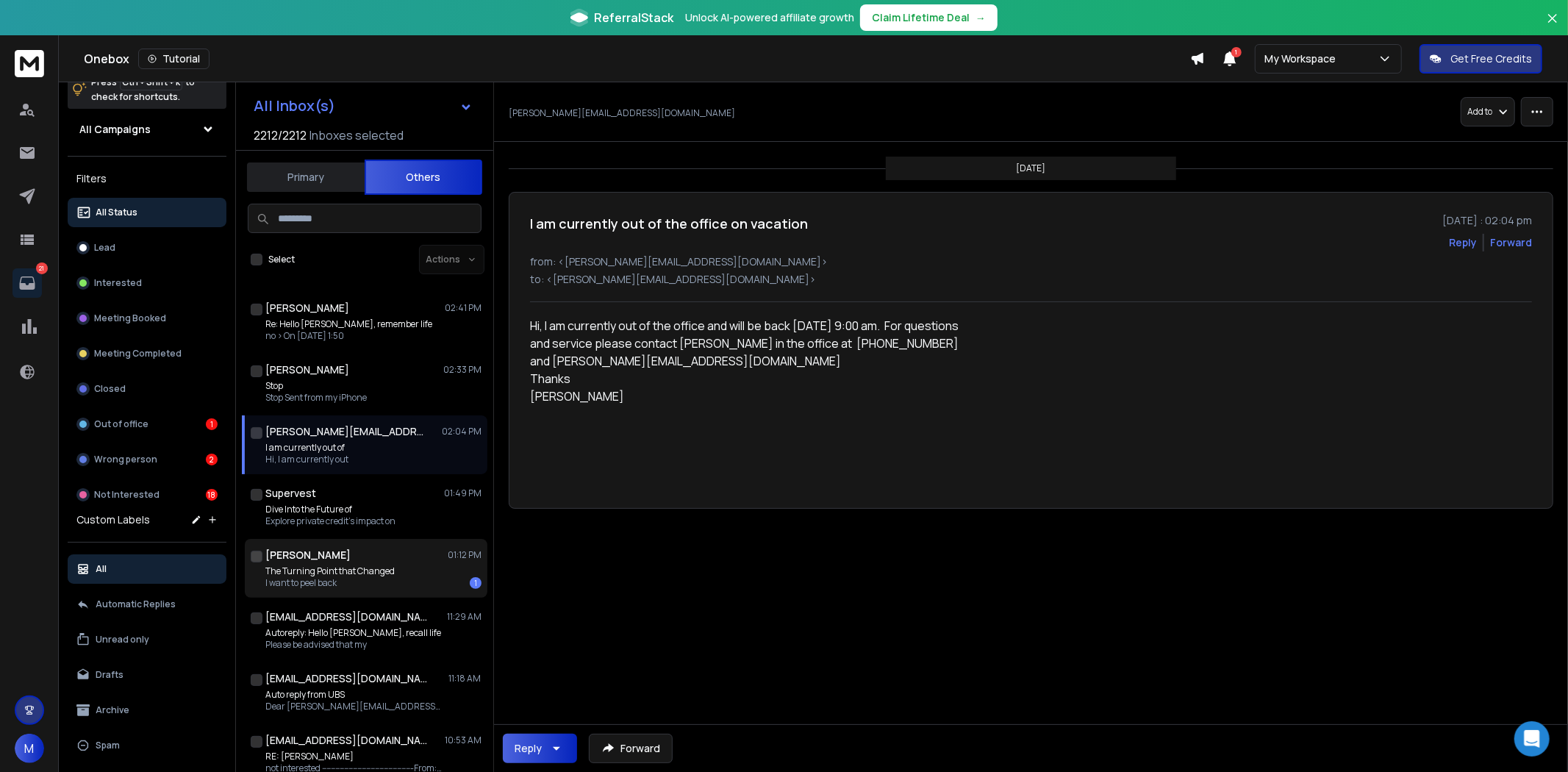
click at [375, 541] on div "[PERSON_NAME] Bolt 01:12 PM The Turning Point that Changed I want to peel back 1" at bounding box center [366, 568] width 242 height 59
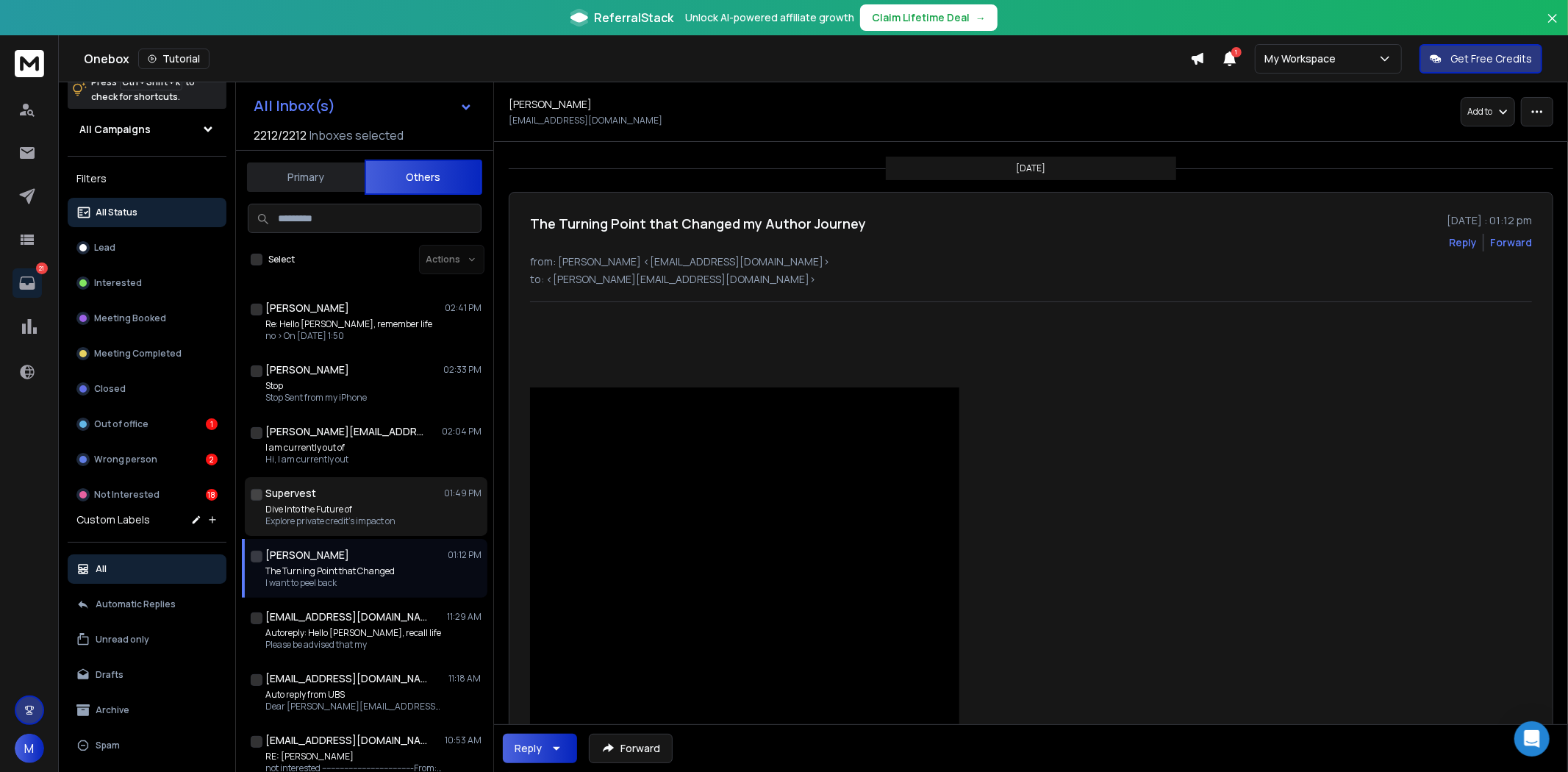
click at [368, 486] on div "Supervest 01:49 PM" at bounding box center [373, 493] width 216 height 15
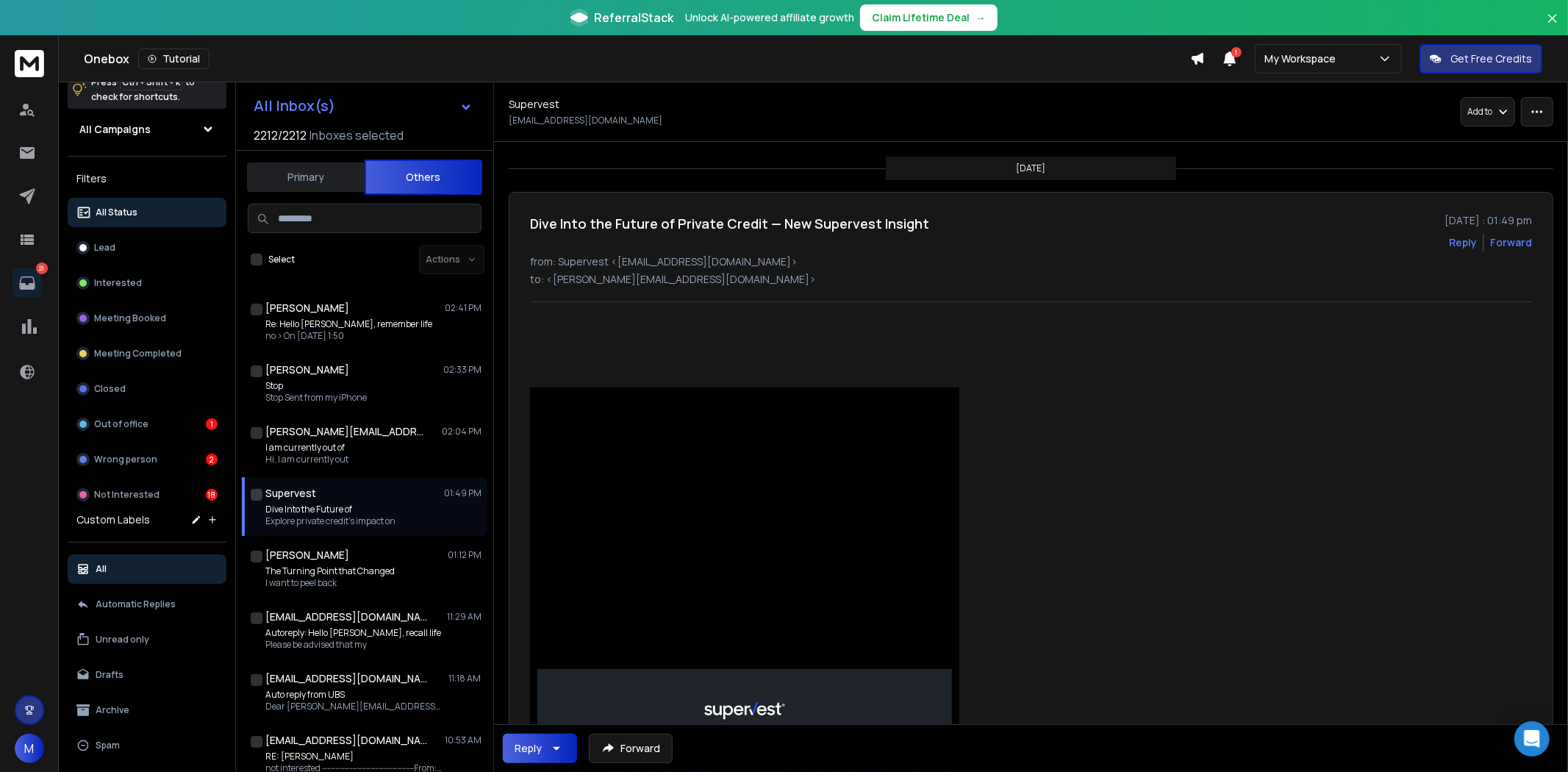
click at [292, 198] on div at bounding box center [364, 215] width 246 height 35
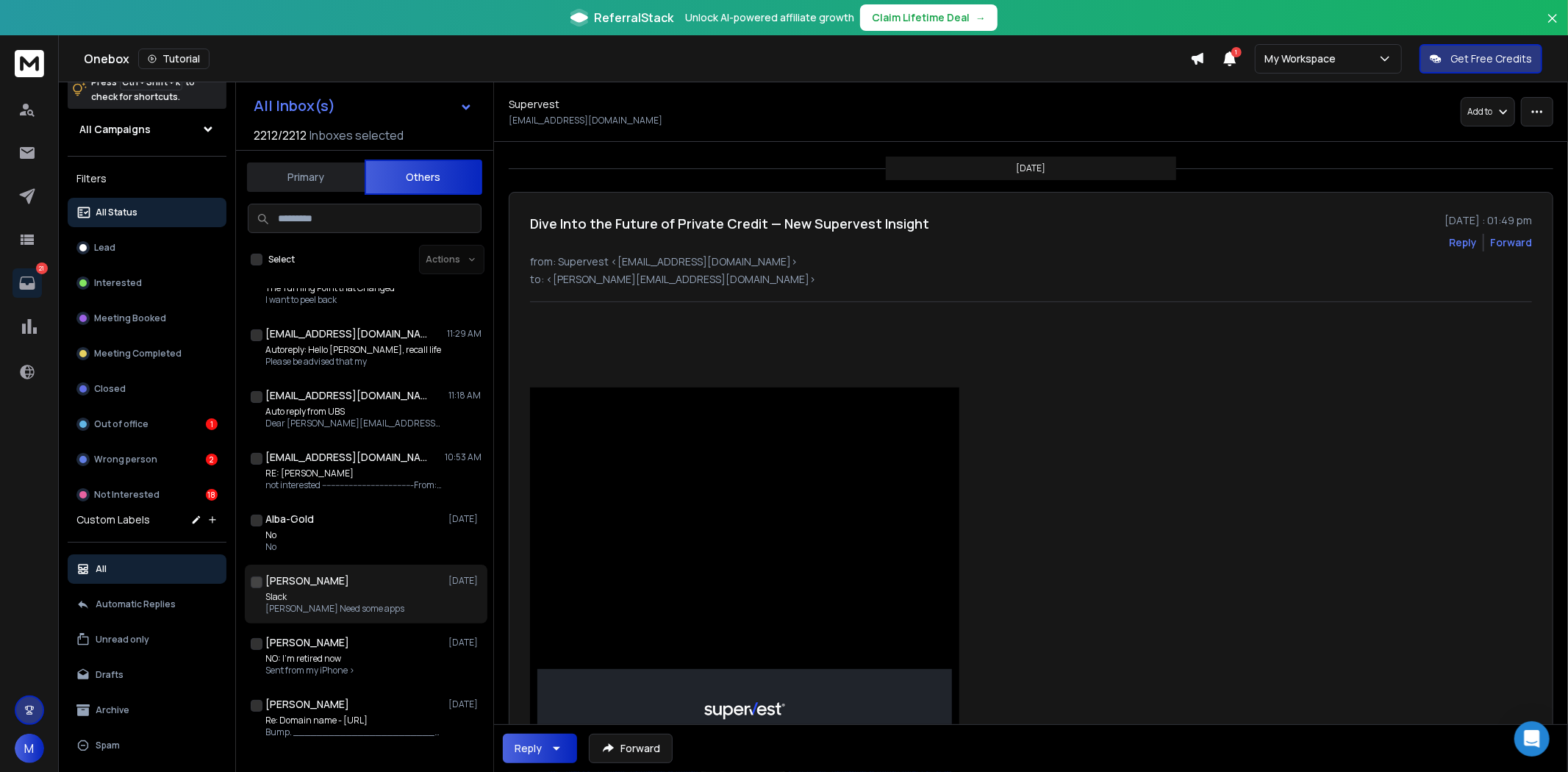
scroll to position [325, 0]
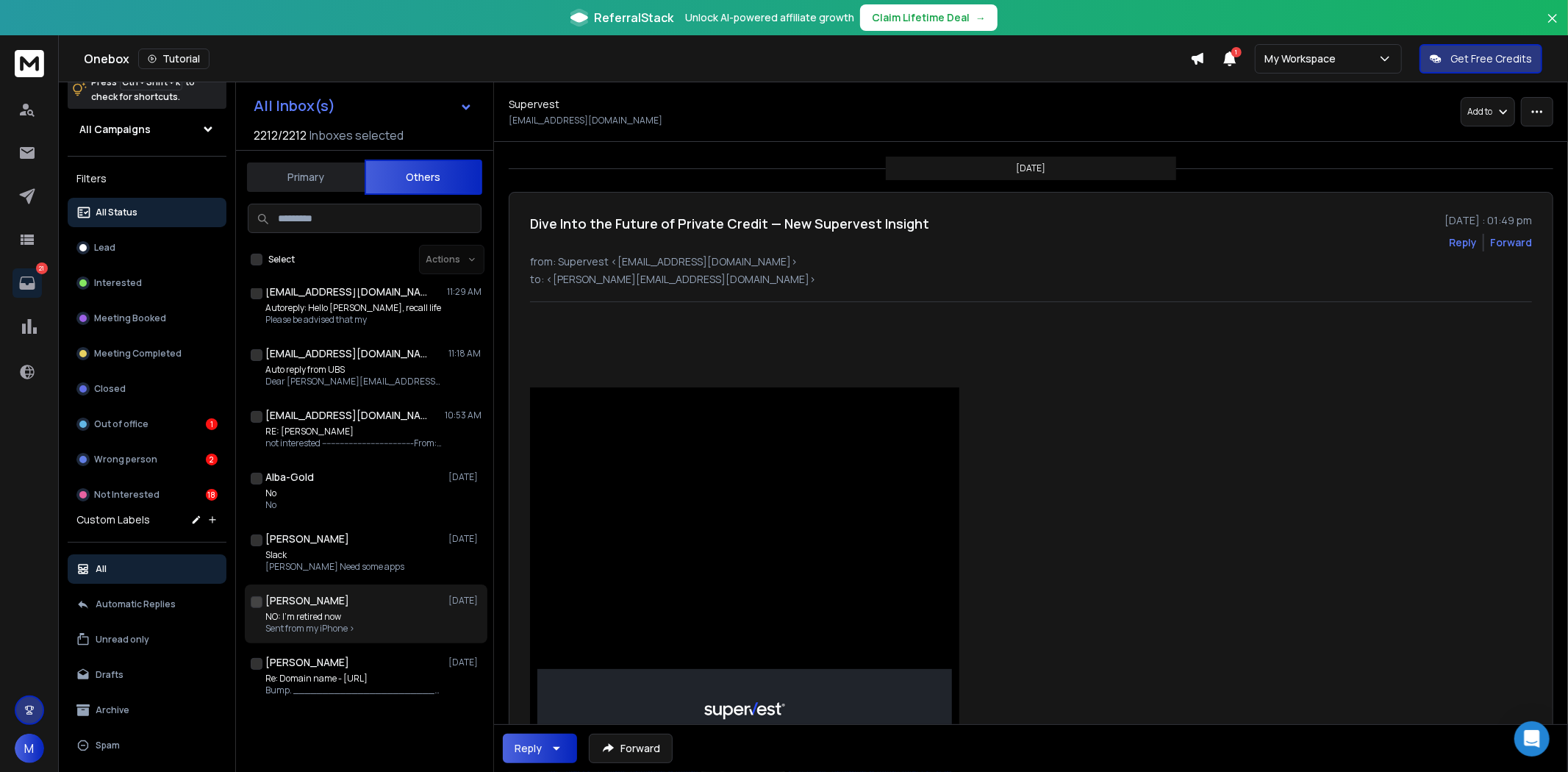
click at [315, 623] on p "Sent from my iPhone >" at bounding box center [310, 628] width 89 height 11
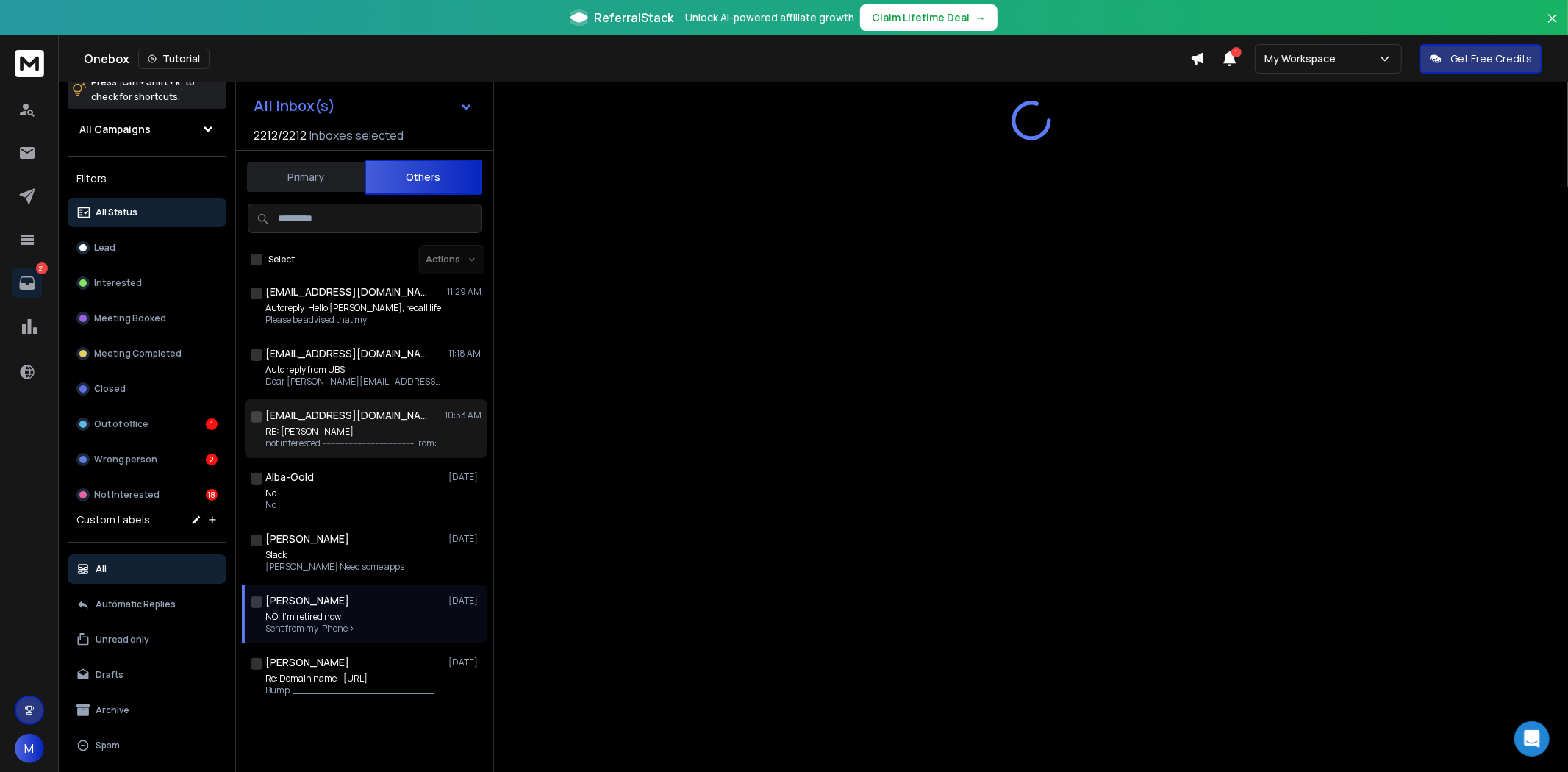
click at [350, 408] on div "[EMAIL_ADDRESS][DOMAIN_NAME] 10:53 AM" at bounding box center [373, 415] width 216 height 15
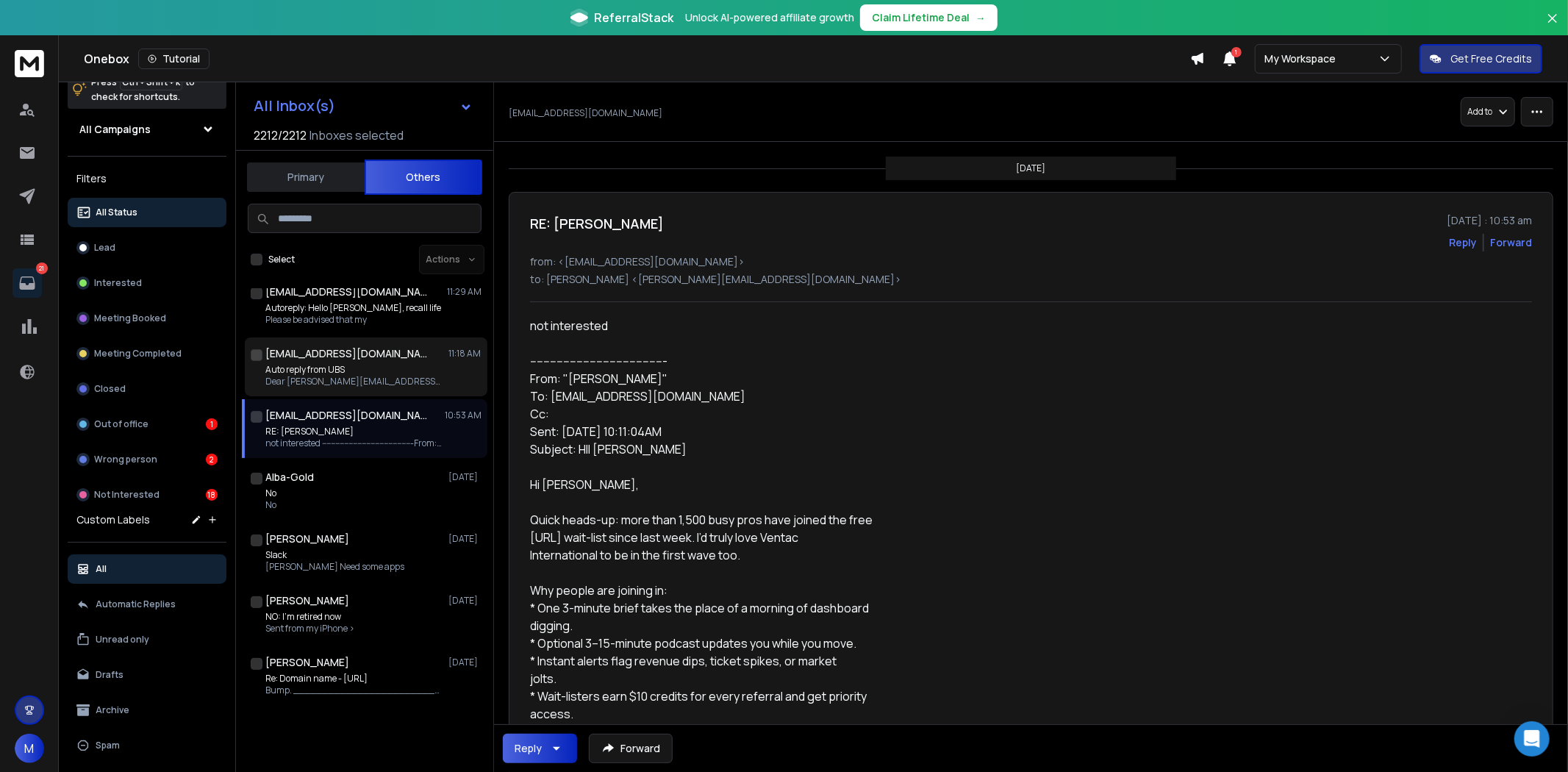
click at [343, 380] on p "Dear [PERSON_NAME][EMAIL_ADDRESS][DOMAIN_NAME] Re: Recipient Address" at bounding box center [354, 381] width 177 height 11
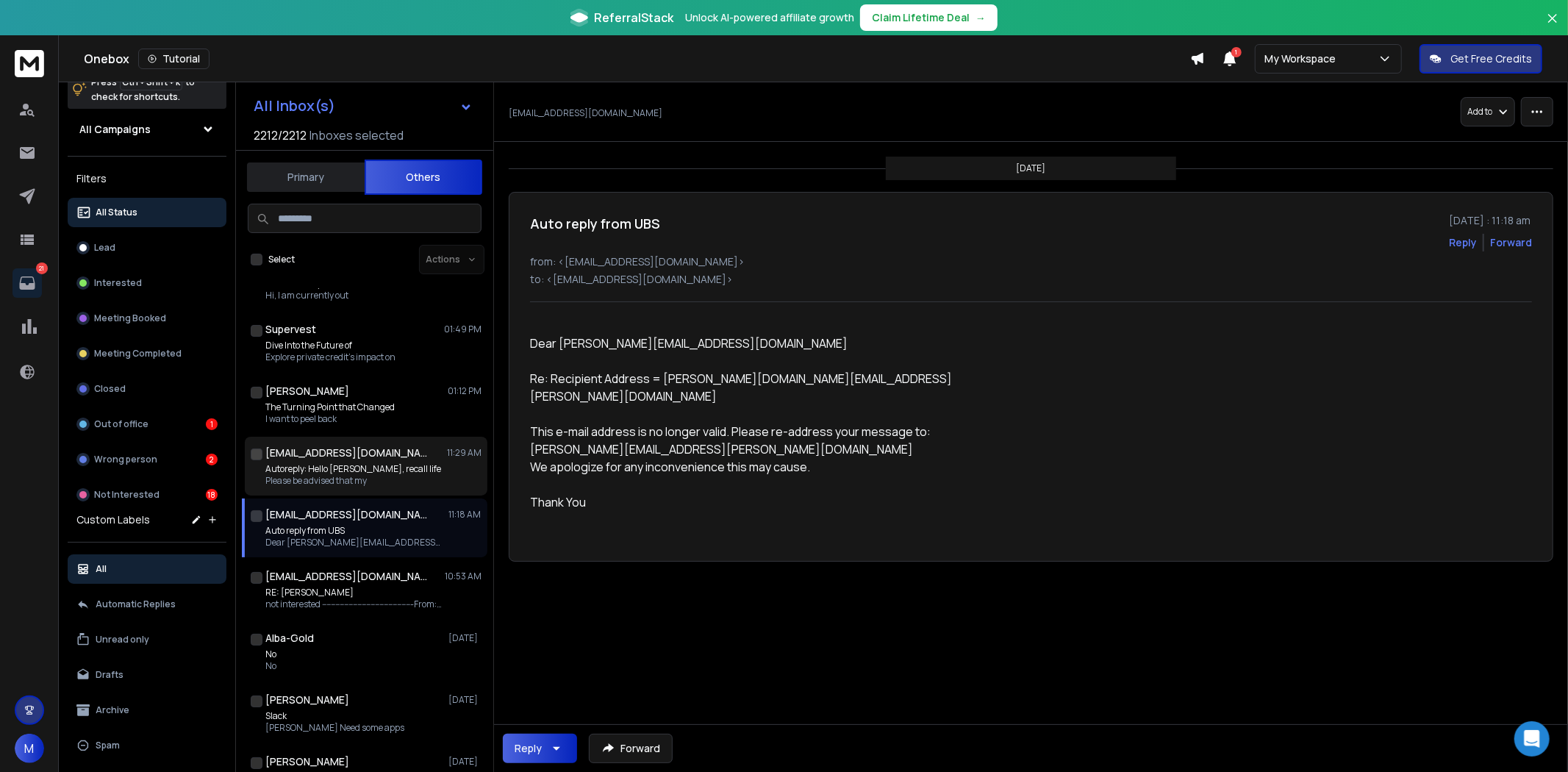
scroll to position [135, 0]
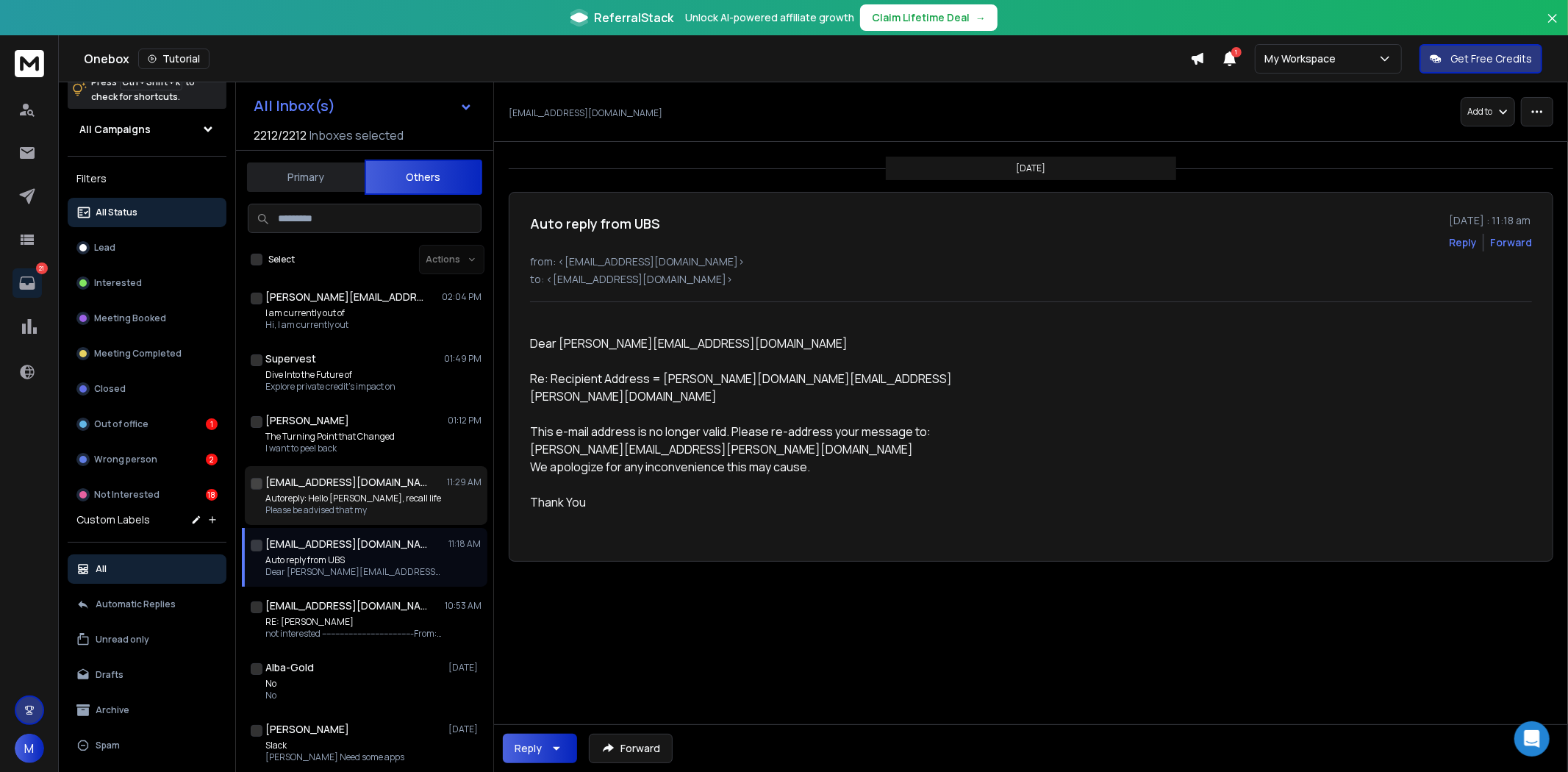
click at [294, 513] on p "Please be advised that my" at bounding box center [353, 509] width 176 height 11
